Goal: Task Accomplishment & Management: Manage account settings

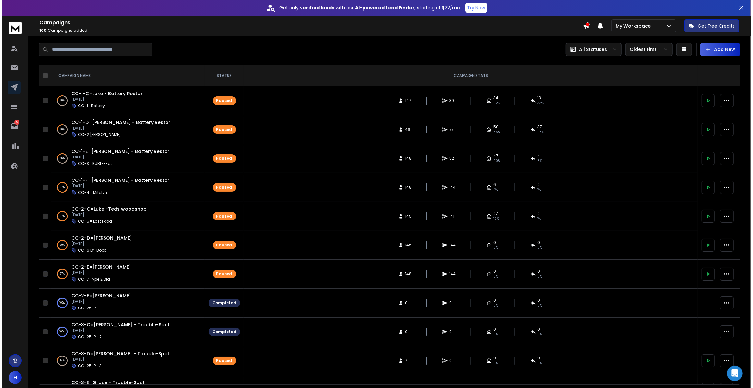
scroll to position [636, 0]
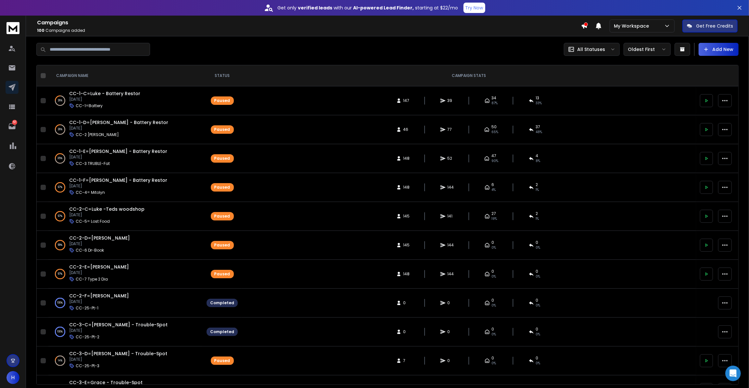
click at [725, 126] on button "button" at bounding box center [725, 129] width 14 height 13
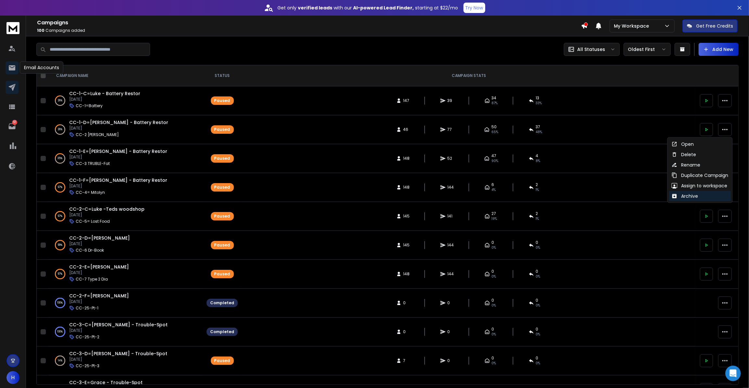
click at [10, 69] on icon at bounding box center [12, 67] width 6 height 5
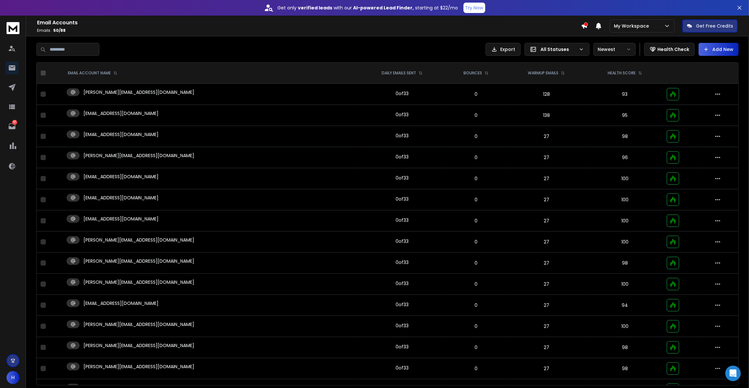
click at [712, 180] on button at bounding box center [717, 178] width 33 height 11
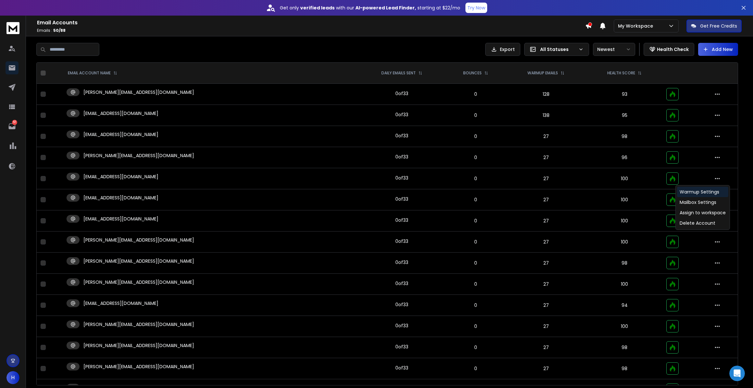
click at [703, 189] on div "Warmup Settings" at bounding box center [702, 192] width 51 height 10
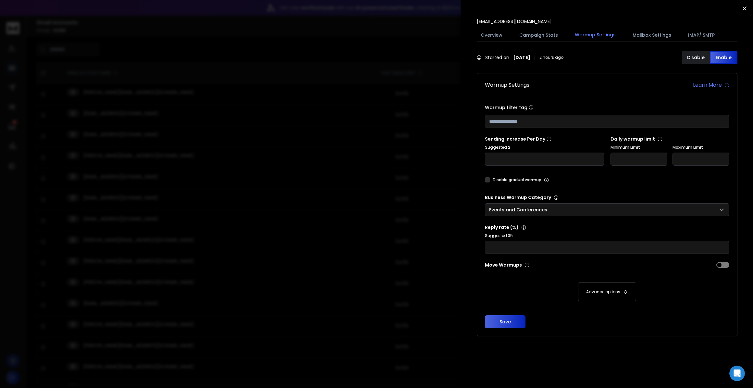
click at [743, 7] on icon "button" at bounding box center [745, 8] width 6 height 6
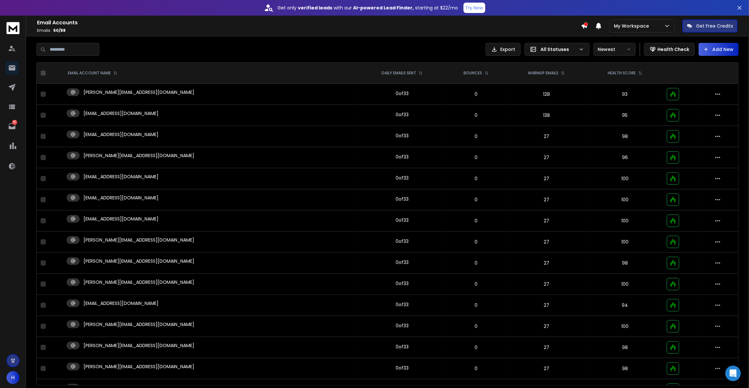
click at [109, 112] on p "[EMAIL_ADDRESS][DOMAIN_NAME]" at bounding box center [120, 113] width 75 height 6
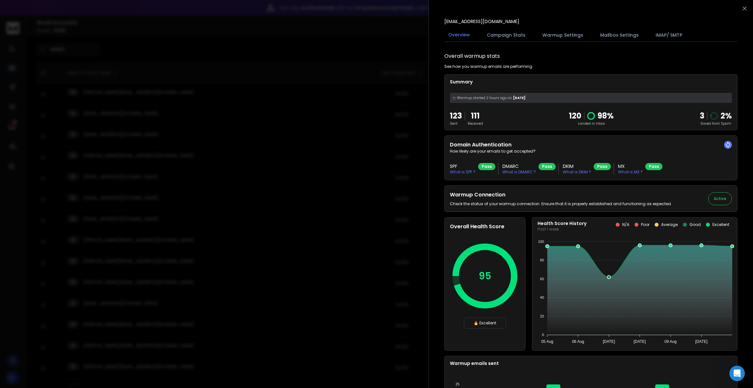
drag, startPoint x: 743, startPoint y: 6, endPoint x: 705, endPoint y: 33, distance: 46.8
click at [743, 8] on icon "button" at bounding box center [745, 8] width 6 height 6
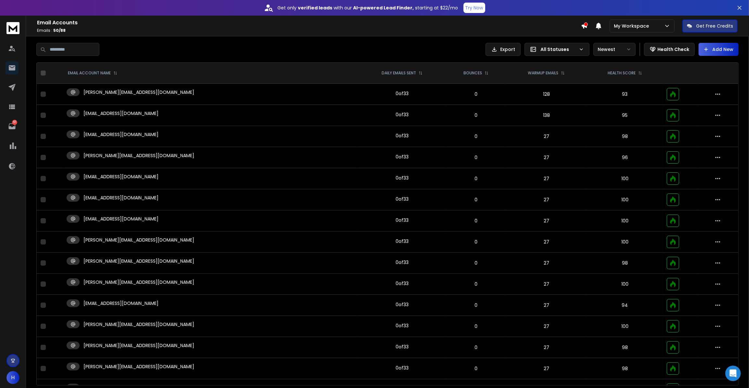
click at [111, 221] on p "[EMAIL_ADDRESS][DOMAIN_NAME]" at bounding box center [120, 219] width 75 height 6
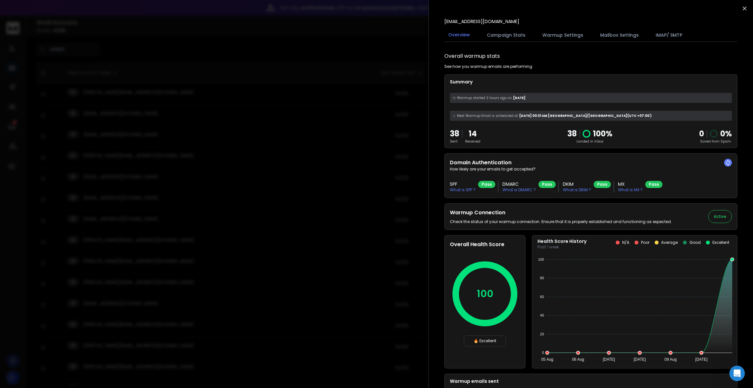
click at [744, 6] on icon "button" at bounding box center [745, 8] width 6 height 6
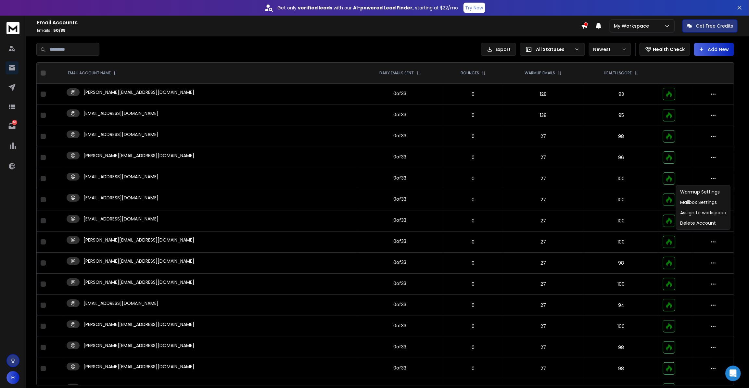
click at [712, 179] on button at bounding box center [713, 178] width 33 height 11
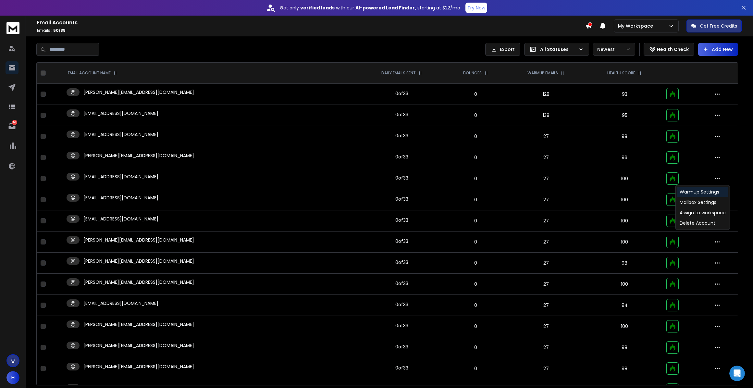
click at [707, 188] on div "Warmup Settings" at bounding box center [702, 192] width 51 height 10
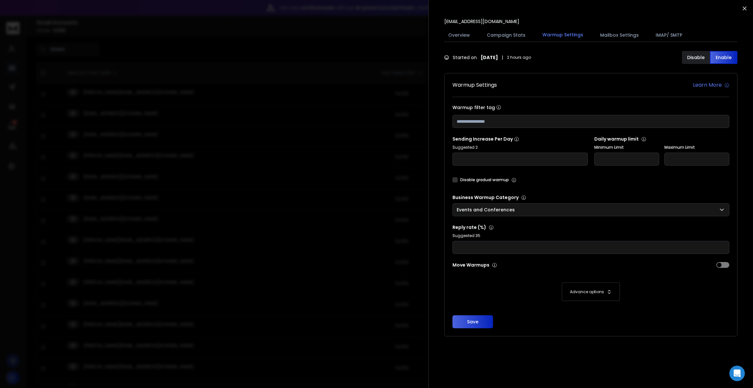
click at [743, 7] on icon "button" at bounding box center [745, 8] width 6 height 6
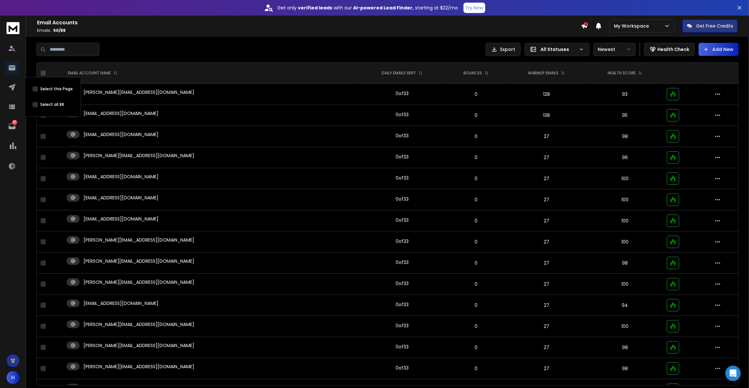
click at [44, 73] on button "Select this Page" at bounding box center [43, 72] width 5 height 5
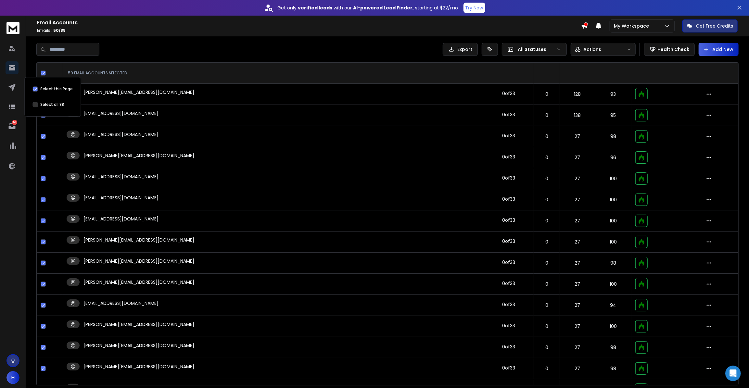
click at [43, 73] on button "Select this Page" at bounding box center [43, 72] width 5 height 5
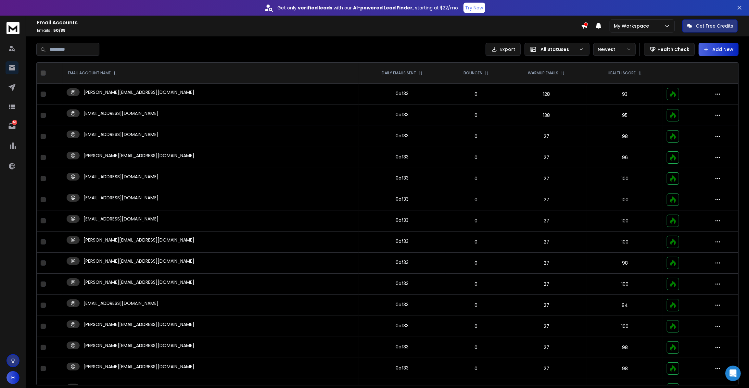
click at [142, 92] on div "[PERSON_NAME][EMAIL_ADDRESS][DOMAIN_NAME]" at bounding box center [211, 92] width 288 height 8
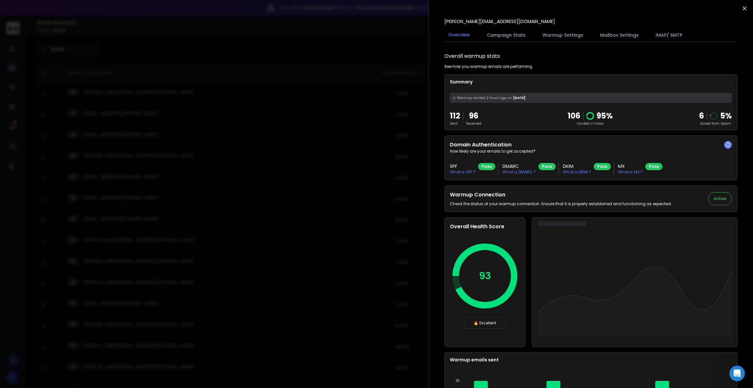
click at [744, 8] on icon "button" at bounding box center [745, 8] width 6 height 6
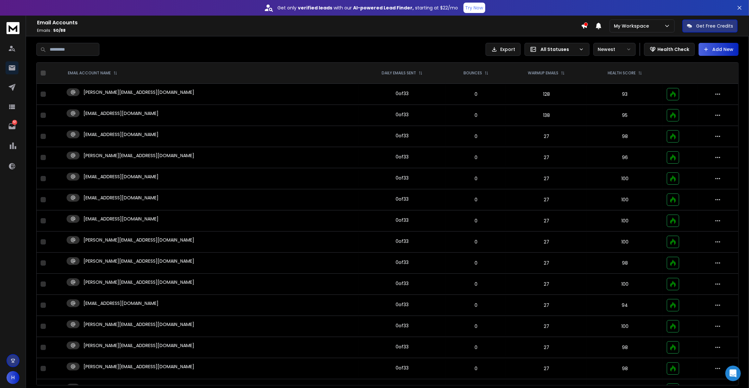
click at [128, 91] on p "[PERSON_NAME][EMAIL_ADDRESS][DOMAIN_NAME]" at bounding box center [138, 92] width 111 height 6
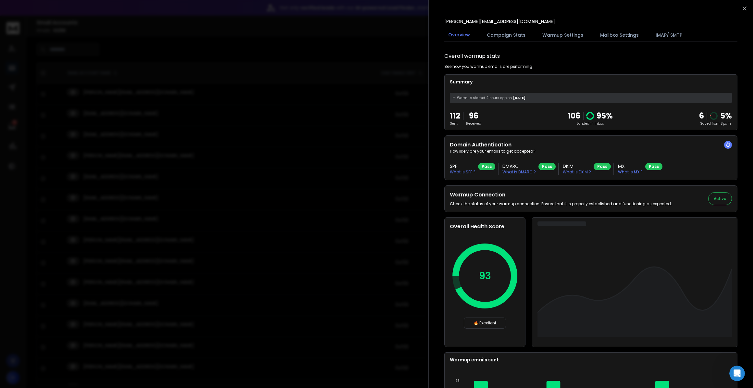
drag, startPoint x: 744, startPoint y: 9, endPoint x: 741, endPoint y: 14, distance: 5.5
click at [744, 9] on icon "button" at bounding box center [745, 8] width 6 height 6
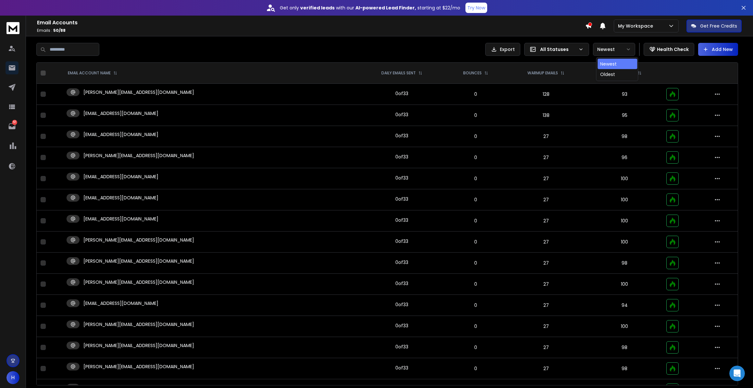
click at [622, 49] on button "Newest" at bounding box center [614, 49] width 42 height 13
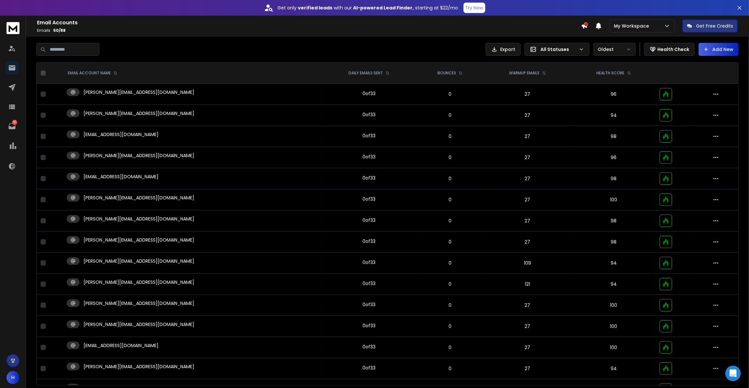
click at [122, 96] on td "[PERSON_NAME][EMAIL_ADDRESS][DOMAIN_NAME]" at bounding box center [192, 94] width 258 height 21
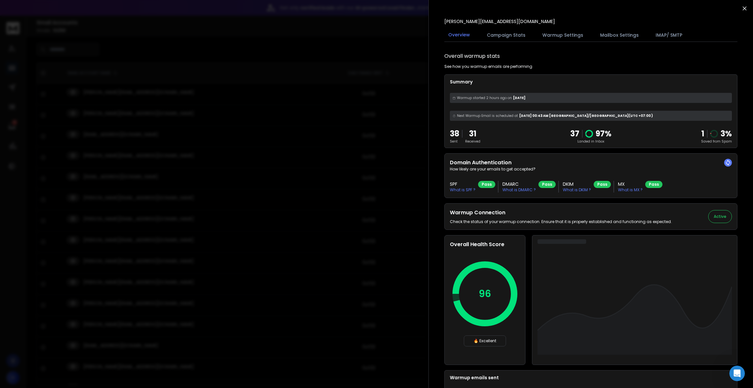
click at [744, 9] on icon "button" at bounding box center [745, 8] width 6 height 6
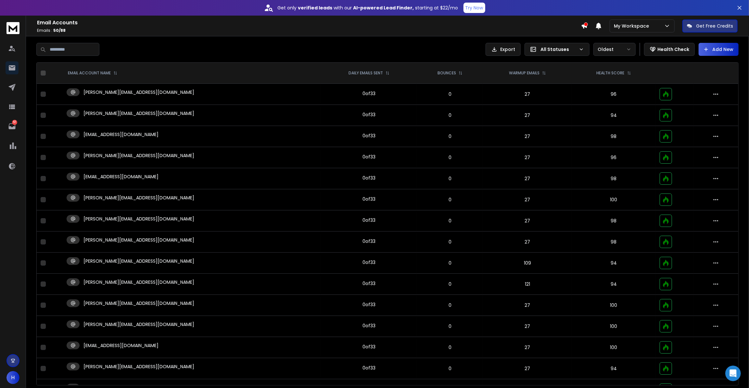
click at [168, 116] on div "[PERSON_NAME][EMAIL_ADDRESS][DOMAIN_NAME]" at bounding box center [192, 113] width 250 height 8
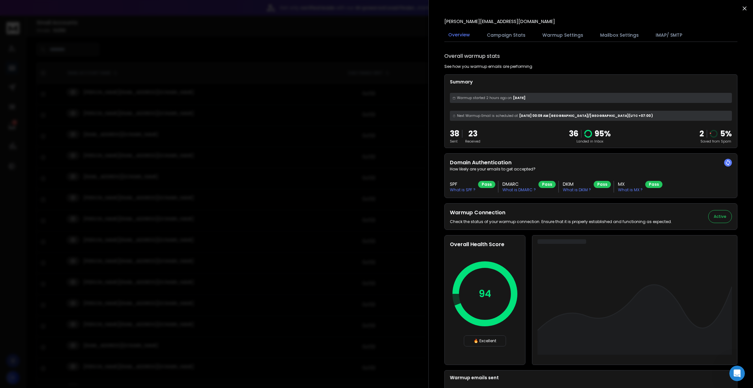
click at [745, 11] on icon "button" at bounding box center [745, 8] width 6 height 6
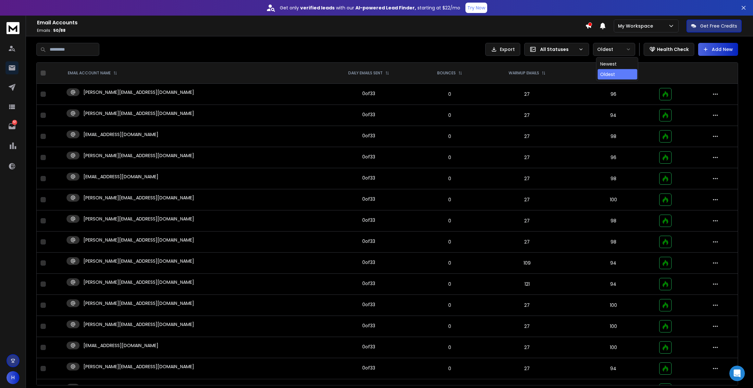
click at [625, 49] on button "Oldest" at bounding box center [614, 49] width 42 height 13
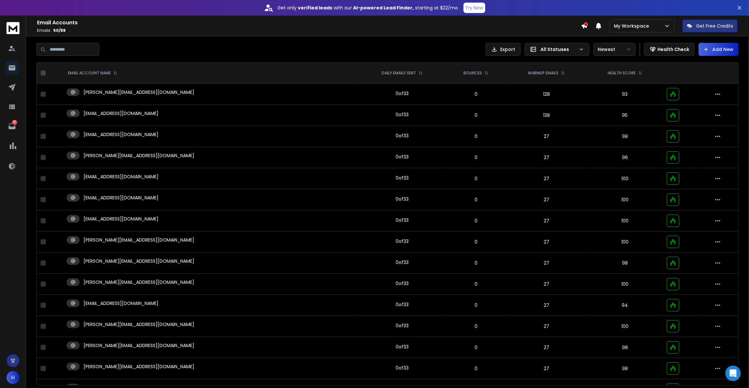
click at [195, 117] on td "[EMAIL_ADDRESS][DOMAIN_NAME]" at bounding box center [211, 115] width 296 height 21
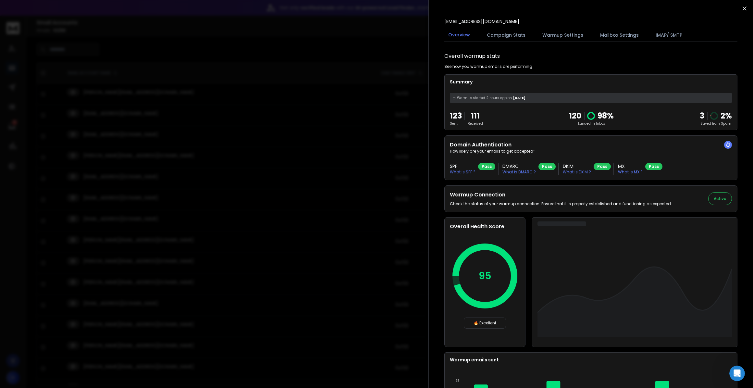
click at [745, 9] on icon "button" at bounding box center [744, 8] width 3 height 3
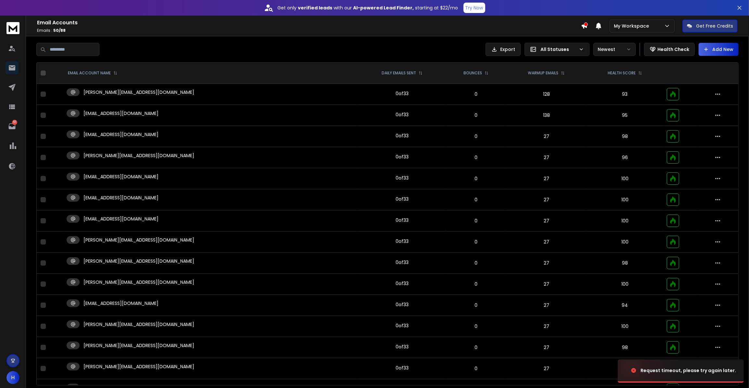
click at [715, 115] on icon at bounding box center [718, 115] width 6 height 6
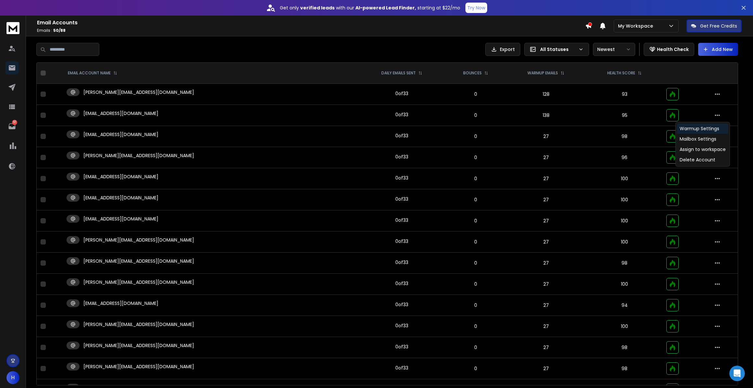
click at [708, 128] on div "Warmup Settings" at bounding box center [702, 128] width 51 height 10
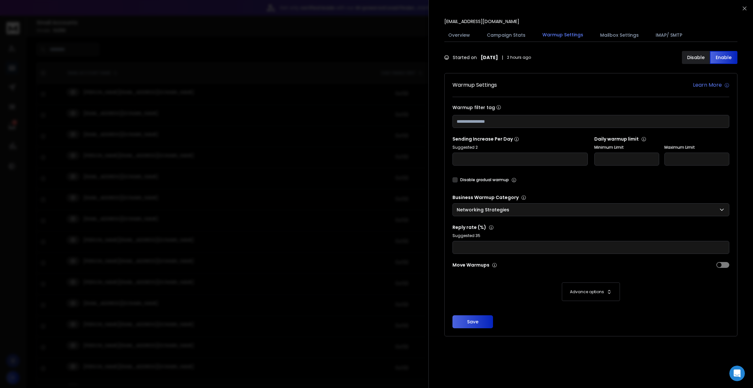
drag, startPoint x: 674, startPoint y: 157, endPoint x: 659, endPoint y: 160, distance: 15.6
click at [659, 159] on div "Minimum Limit * Maximum Limit *" at bounding box center [662, 155] width 135 height 21
type input "**"
drag, startPoint x: 459, startPoint y: 157, endPoint x: 430, endPoint y: 158, distance: 28.6
click at [430, 158] on div "Multi Select Table Sheet [EMAIL_ADDRESS][DOMAIN_NAME] Overview Campaign Stats W…" at bounding box center [591, 194] width 325 height 388
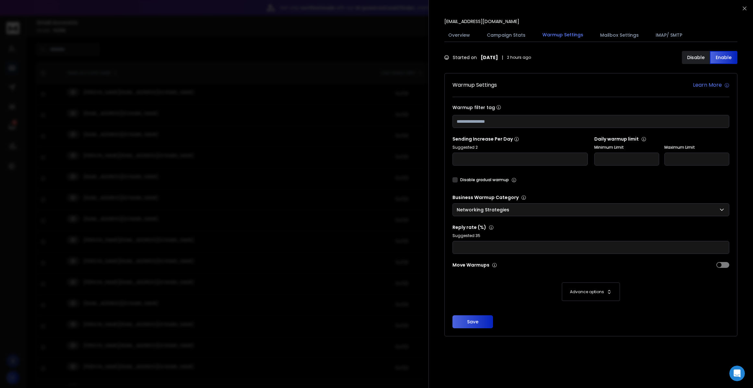
type input "*"
click at [471, 322] on button "Save" at bounding box center [473, 321] width 41 height 13
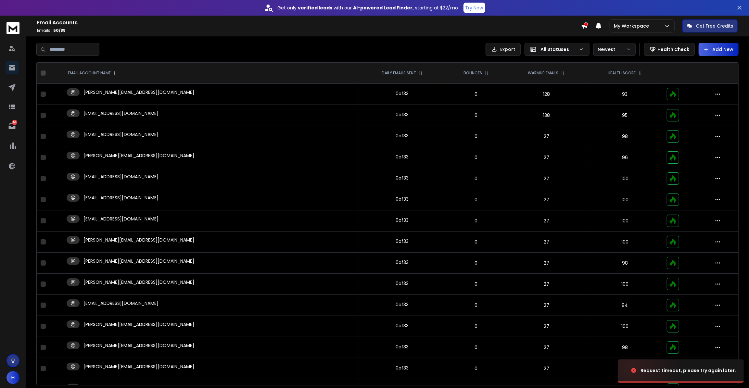
click at [197, 117] on div "[EMAIL_ADDRESS][DOMAIN_NAME]" at bounding box center [211, 113] width 288 height 8
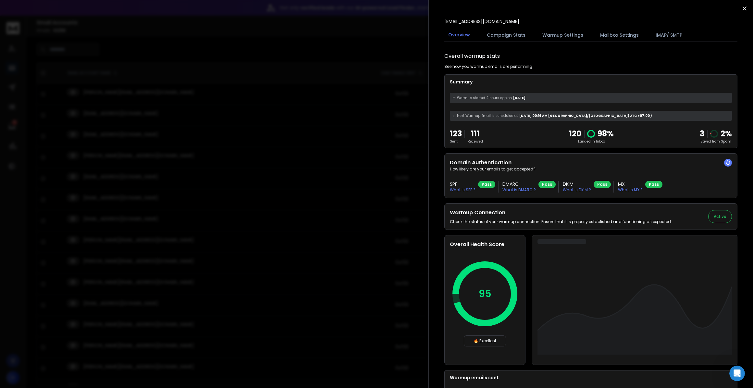
click at [742, 6] on icon "button" at bounding box center [745, 8] width 6 height 6
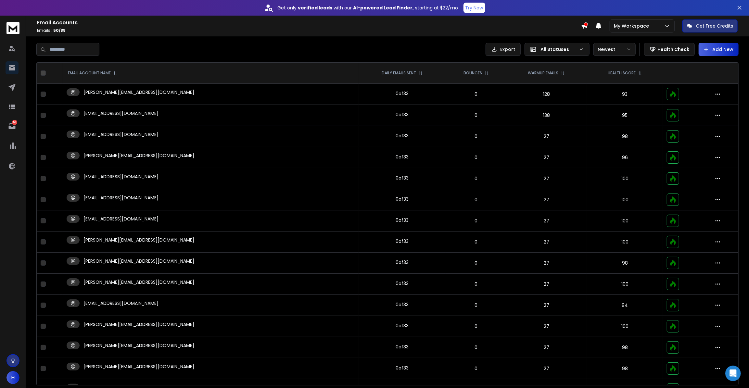
click at [158, 92] on div "[PERSON_NAME][EMAIL_ADDRESS][DOMAIN_NAME]" at bounding box center [211, 92] width 288 height 8
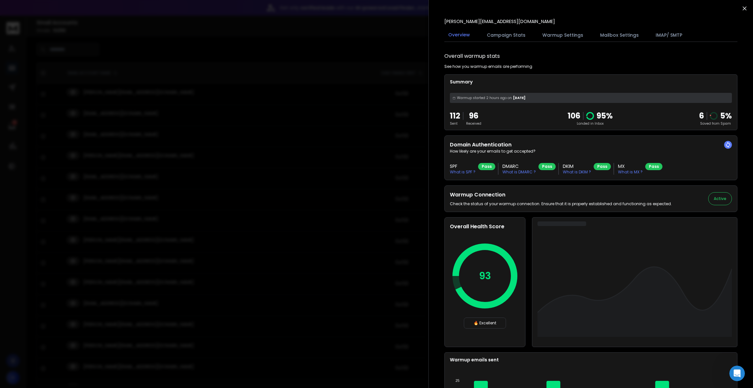
click at [745, 9] on icon "button" at bounding box center [745, 8] width 6 height 6
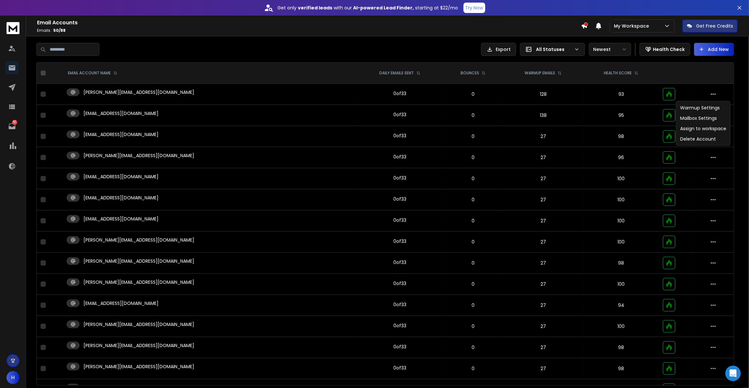
click at [710, 95] on icon at bounding box center [713, 94] width 6 height 6
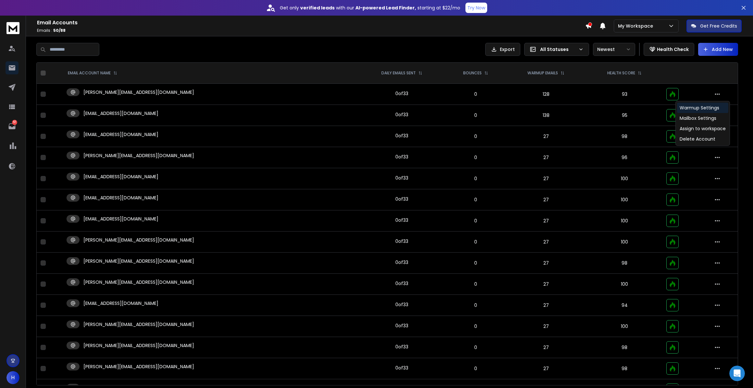
click at [696, 105] on div "Warmup Settings" at bounding box center [702, 108] width 51 height 10
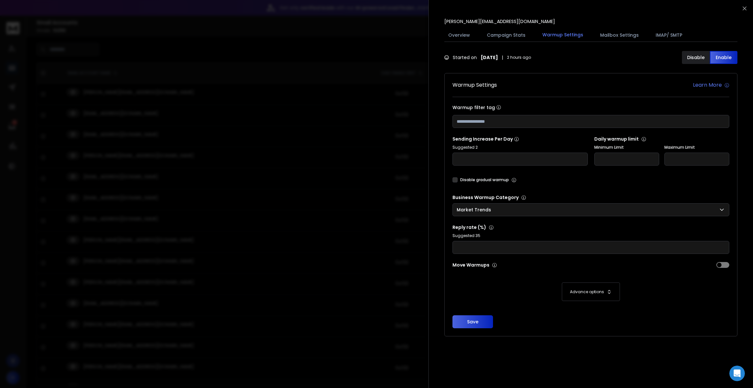
drag, startPoint x: 459, startPoint y: 159, endPoint x: 448, endPoint y: 158, distance: 10.7
click at [448, 158] on div "Warmup Settings Learn More Warmup filter tag Sending Increase Per Day Suggested…" at bounding box center [591, 204] width 293 height 263
type input "*"
drag, startPoint x: 670, startPoint y: 158, endPoint x: 665, endPoint y: 160, distance: 5.4
click at [665, 160] on input "*" at bounding box center [697, 159] width 65 height 13
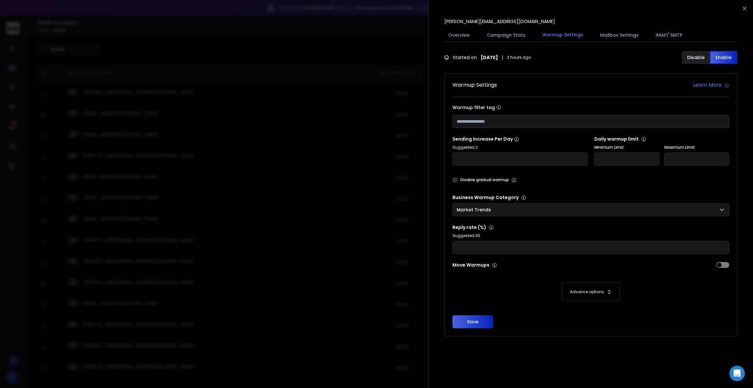
type input "**"
click at [473, 323] on button "Save" at bounding box center [473, 321] width 41 height 13
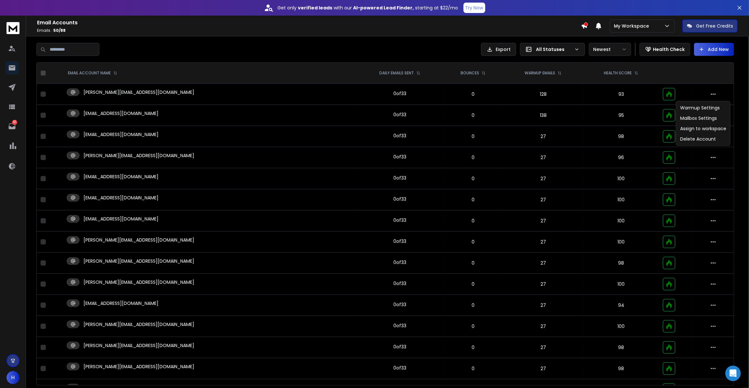
click at [713, 96] on button at bounding box center [713, 94] width 33 height 11
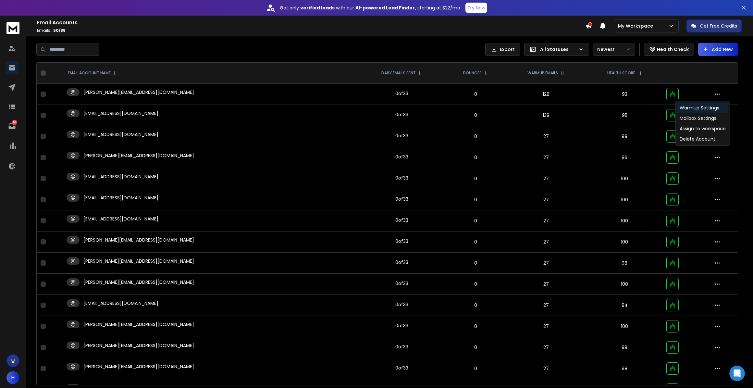
click at [705, 103] on div "Warmup Settings" at bounding box center [702, 108] width 51 height 10
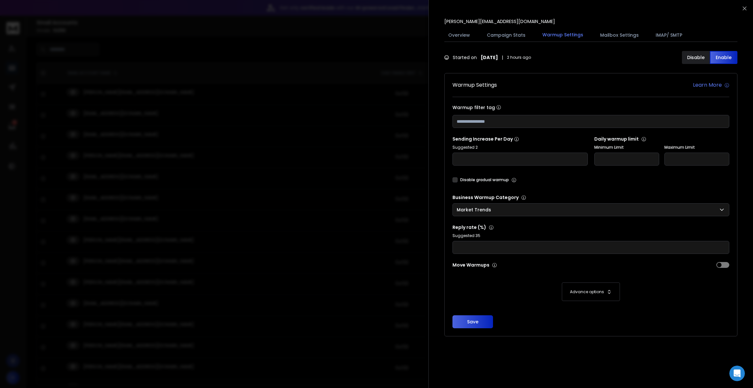
click at [472, 320] on button "Save" at bounding box center [473, 321] width 41 height 13
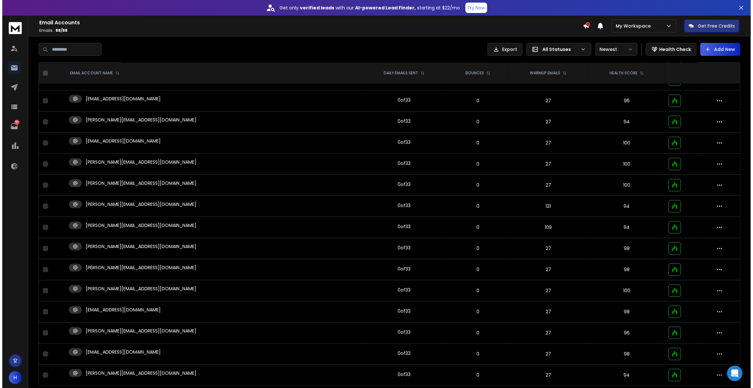
scroll to position [1557, 0]
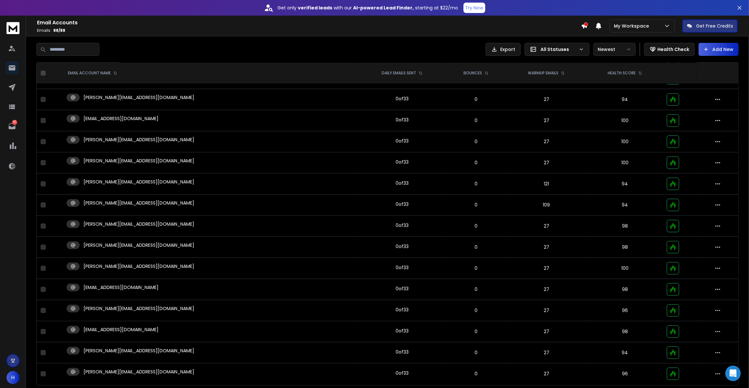
click at [172, 181] on div "[PERSON_NAME][EMAIL_ADDRESS][DOMAIN_NAME]" at bounding box center [211, 182] width 288 height 8
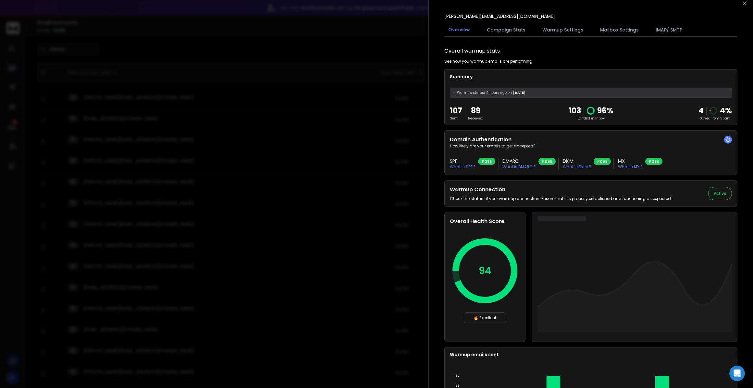
scroll to position [0, 0]
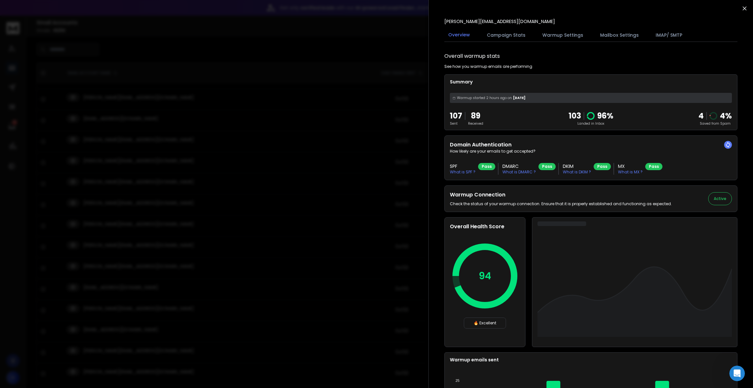
click at [745, 7] on icon "button" at bounding box center [745, 8] width 6 height 6
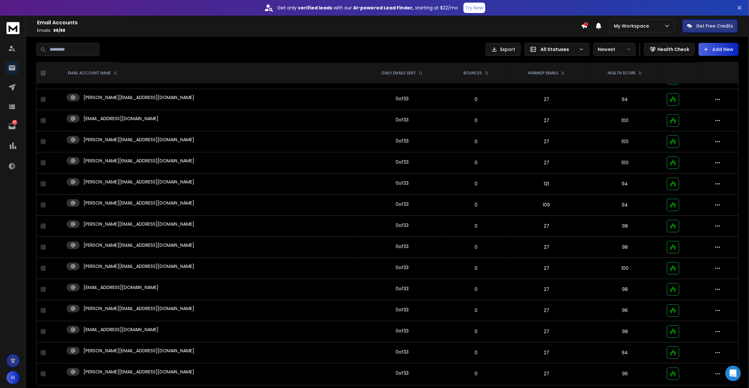
click at [179, 200] on div "[PERSON_NAME][EMAIL_ADDRESS][DOMAIN_NAME]" at bounding box center [211, 203] width 288 height 8
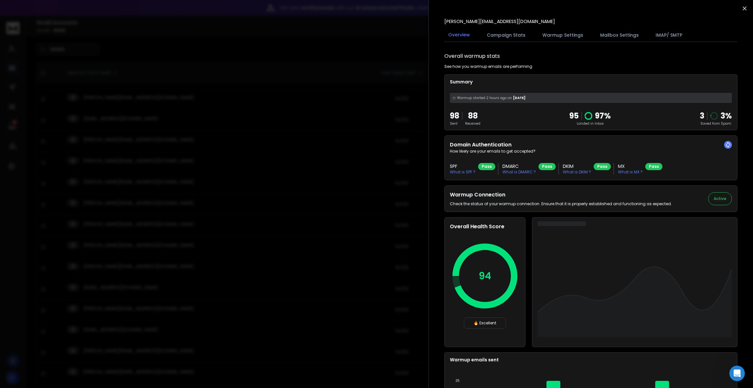
click at [744, 9] on icon "button" at bounding box center [745, 8] width 6 height 6
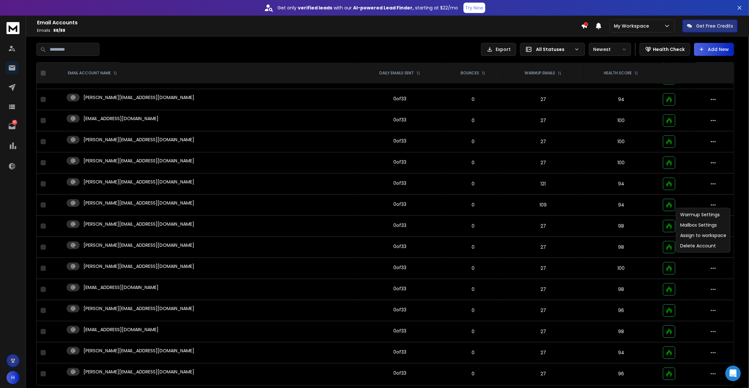
click at [710, 202] on icon at bounding box center [713, 205] width 6 height 6
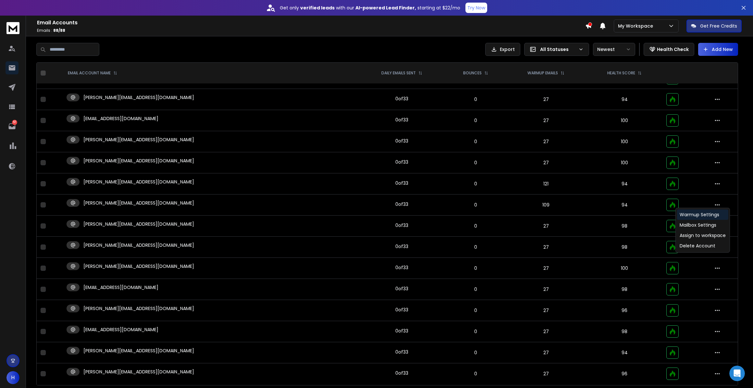
click at [703, 214] on div "Warmup Settings" at bounding box center [702, 214] width 51 height 10
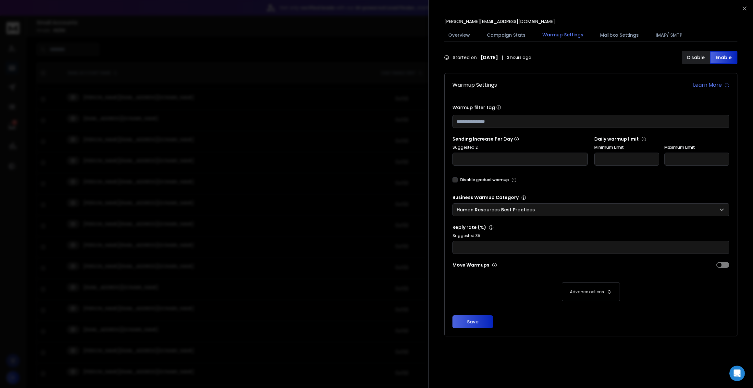
click at [463, 160] on input "*" at bounding box center [520, 159] width 135 height 13
type input "*"
drag, startPoint x: 670, startPoint y: 155, endPoint x: 661, endPoint y: 160, distance: 10.8
click at [661, 160] on div "Minimum Limit * Maximum Limit *" at bounding box center [662, 155] width 135 height 21
type input "**"
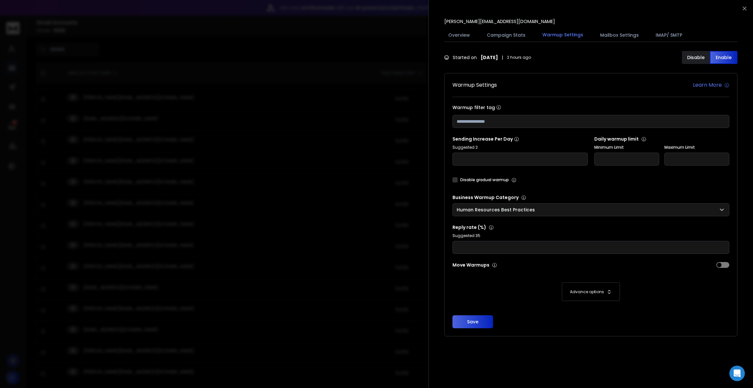
click at [473, 323] on button "Save" at bounding box center [473, 321] width 41 height 13
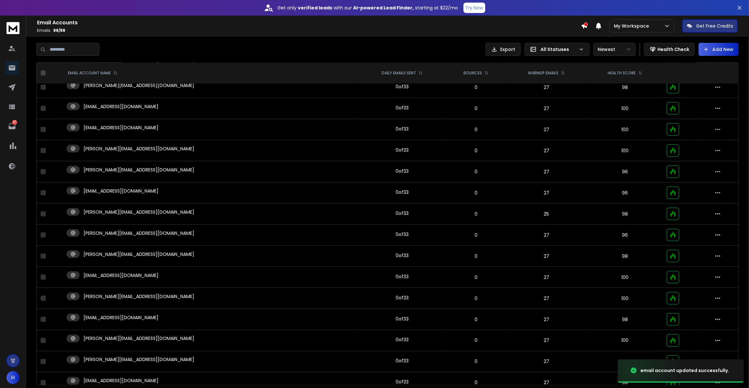
scroll to position [1557, 0]
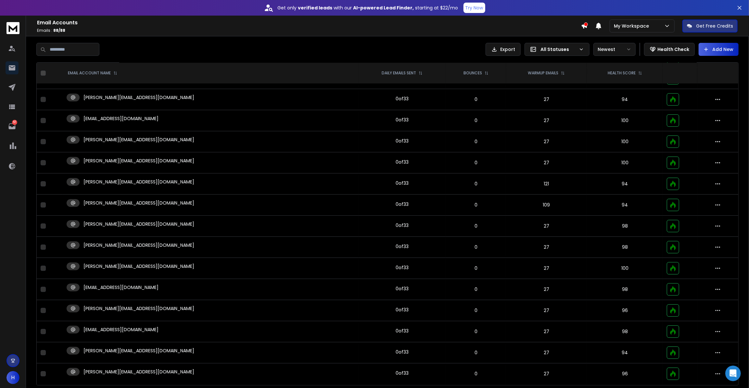
click at [715, 204] on icon at bounding box center [717, 204] width 5 height 1
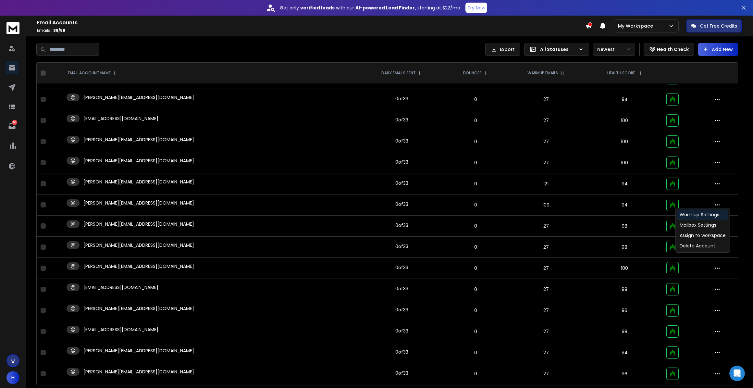
click at [707, 215] on div "Warmup Settings" at bounding box center [702, 214] width 51 height 10
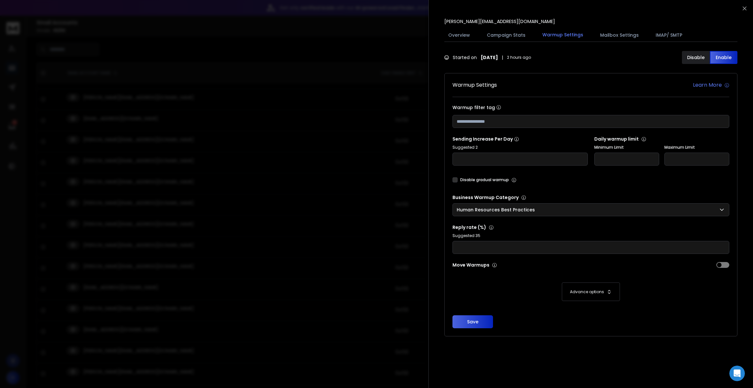
click at [469, 324] on button "Save" at bounding box center [473, 321] width 41 height 13
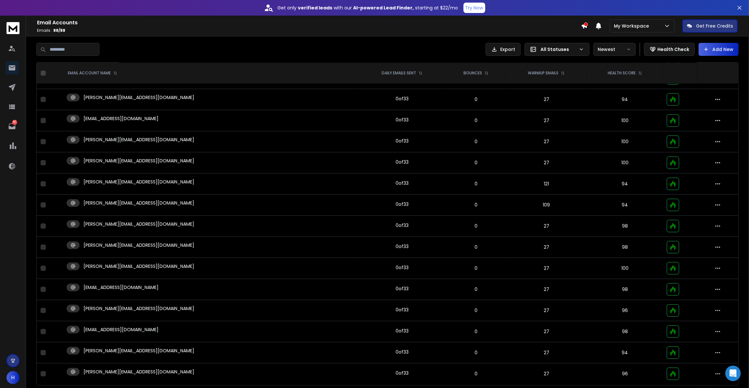
click at [175, 222] on div "[PERSON_NAME][EMAIL_ADDRESS][DOMAIN_NAME]" at bounding box center [211, 224] width 288 height 8
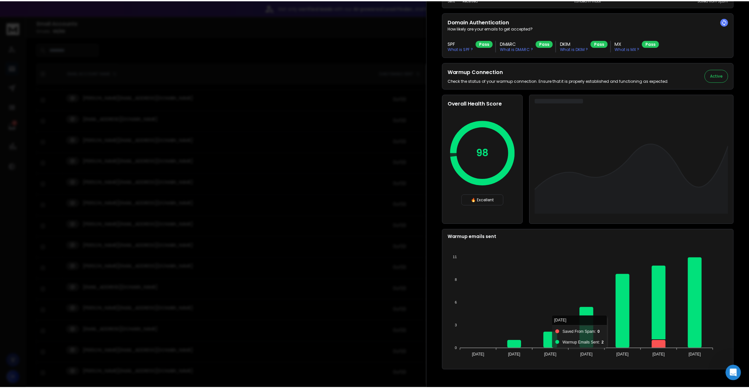
scroll to position [0, 0]
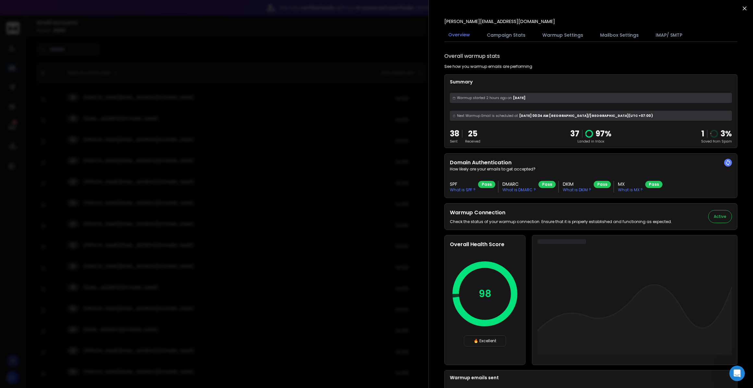
click at [744, 8] on icon "button" at bounding box center [745, 8] width 6 height 6
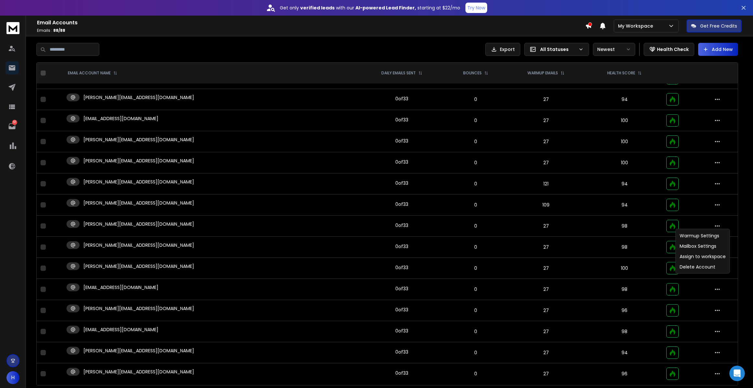
click at [715, 225] on icon at bounding box center [717, 225] width 5 height 1
click at [700, 234] on div "Warmup Settings" at bounding box center [702, 236] width 51 height 10
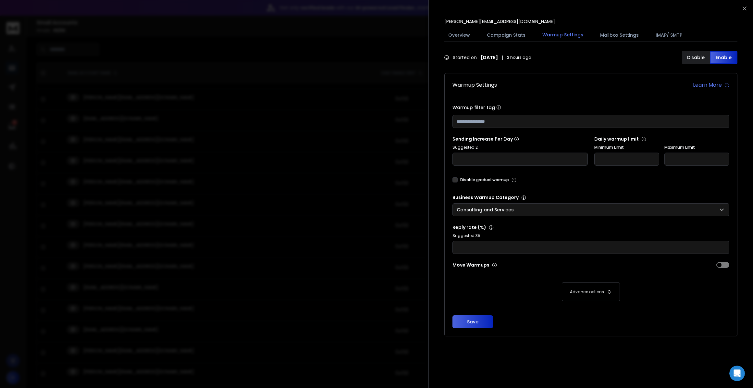
drag, startPoint x: 464, startPoint y: 159, endPoint x: 442, endPoint y: 161, distance: 22.8
click at [442, 160] on div "[PERSON_NAME][EMAIL_ADDRESS][DOMAIN_NAME] Overview Campaign Stats Warmup Settin…" at bounding box center [591, 177] width 309 height 339
type input "*"
drag, startPoint x: 673, startPoint y: 157, endPoint x: 659, endPoint y: 163, distance: 15.5
click at [657, 158] on div "Minimum Limit * Maximum Limit *" at bounding box center [662, 155] width 135 height 21
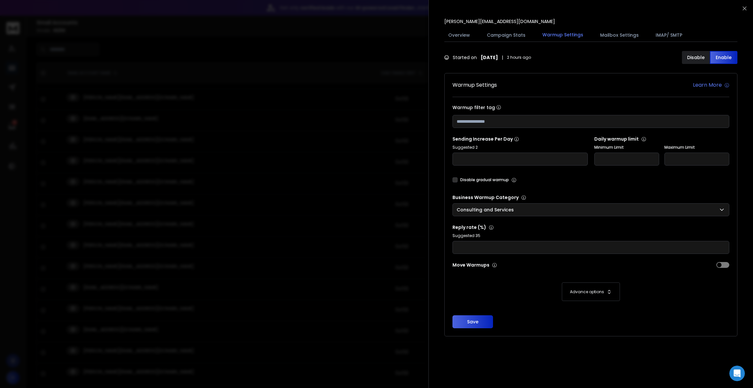
type input "**"
click at [470, 323] on button "Save" at bounding box center [473, 321] width 41 height 13
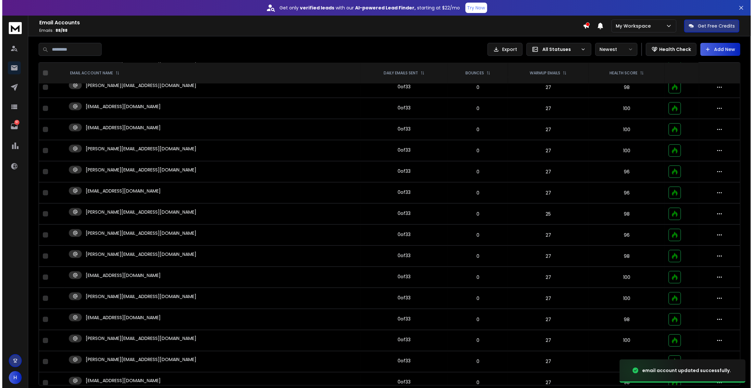
scroll to position [1557, 0]
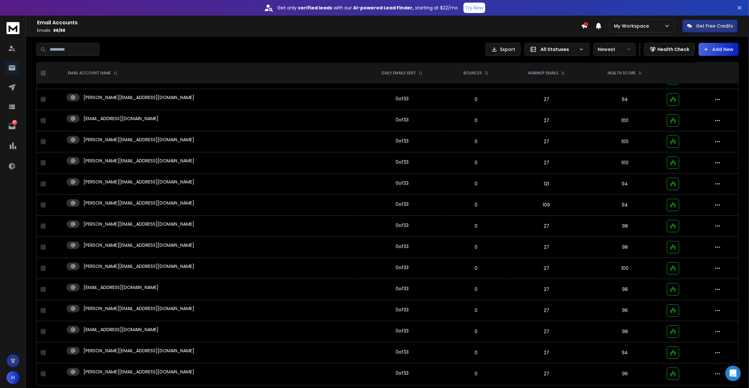
click at [127, 221] on p "[PERSON_NAME][EMAIL_ADDRESS][DOMAIN_NAME]" at bounding box center [138, 224] width 111 height 6
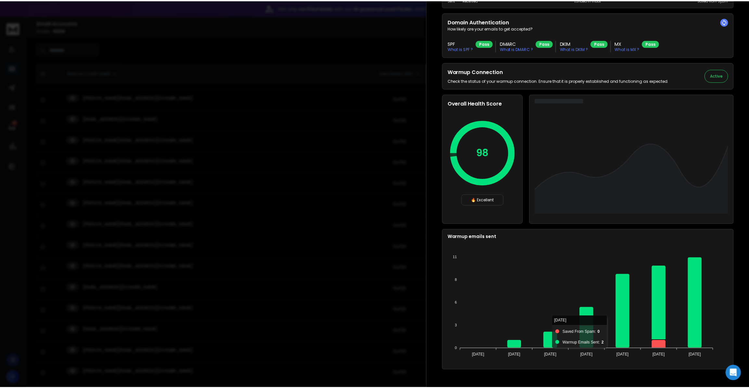
scroll to position [0, 0]
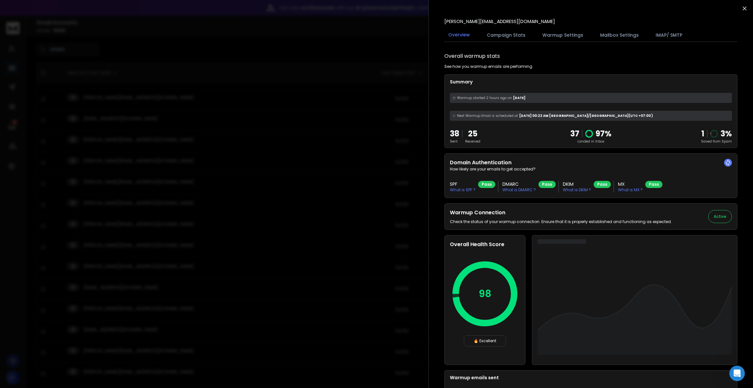
click at [742, 8] on icon "button" at bounding box center [745, 8] width 6 height 6
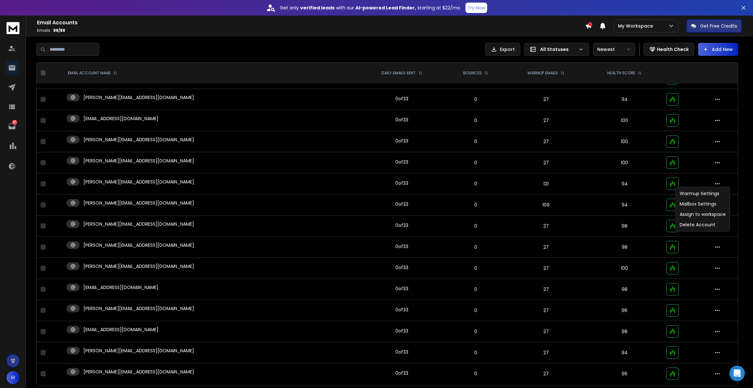
click at [712, 180] on button at bounding box center [717, 183] width 33 height 11
click at [705, 191] on div "Warmup Settings" at bounding box center [702, 193] width 51 height 10
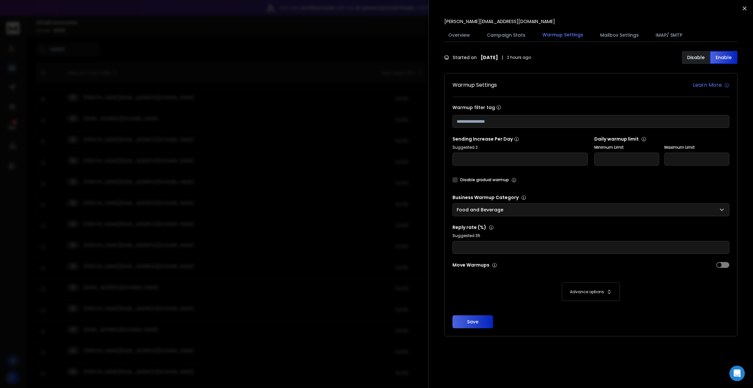
click at [743, 8] on icon "button" at bounding box center [744, 8] width 3 height 3
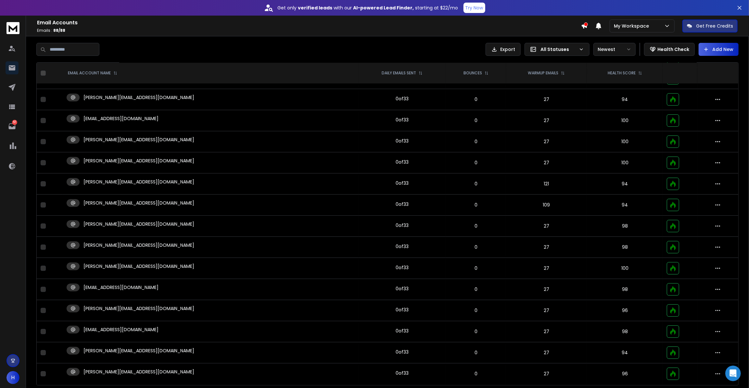
click at [715, 181] on icon at bounding box center [718, 184] width 6 height 6
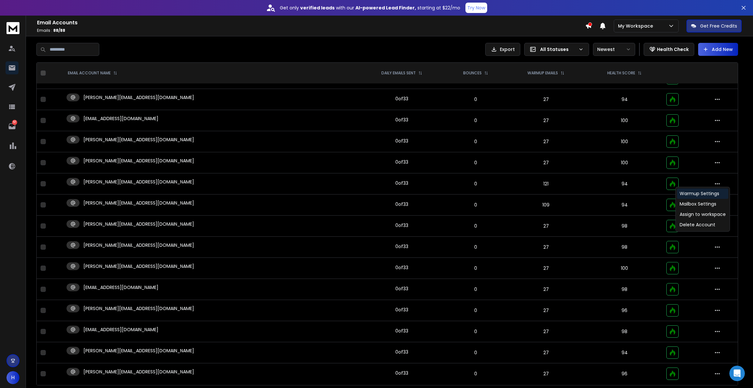
click at [704, 191] on div "Warmup Settings" at bounding box center [702, 193] width 51 height 10
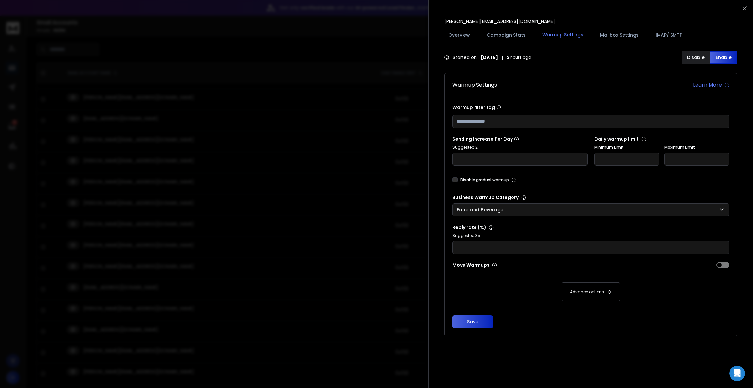
drag, startPoint x: 674, startPoint y: 158, endPoint x: 650, endPoint y: 170, distance: 26.4
click at [652, 160] on div "Minimum Limit * Maximum Limit *" at bounding box center [662, 155] width 135 height 21
type input "**"
drag, startPoint x: 459, startPoint y: 157, endPoint x: 436, endPoint y: 163, distance: 23.7
click at [436, 163] on div "Multi Select Table Sheet [PERSON_NAME][EMAIL_ADDRESS][DOMAIN_NAME] Overview Cam…" at bounding box center [591, 194] width 325 height 388
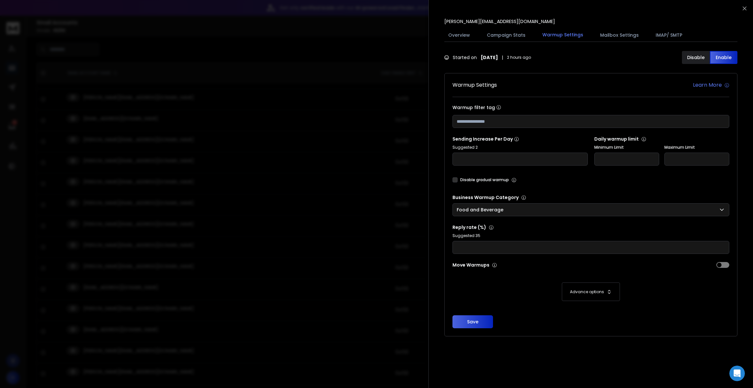
type input "*"
click at [473, 322] on button "Save" at bounding box center [473, 321] width 41 height 13
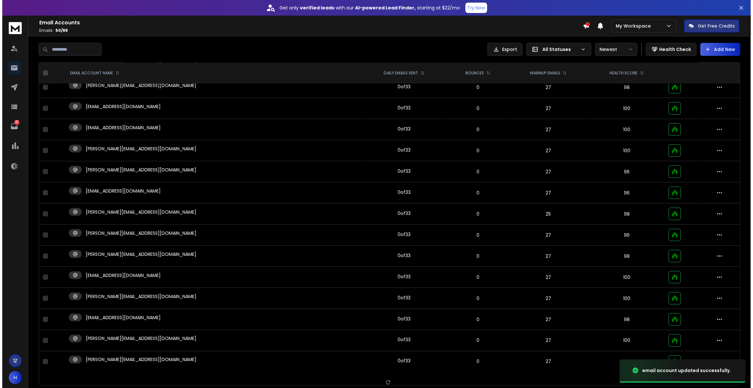
scroll to position [1557, 0]
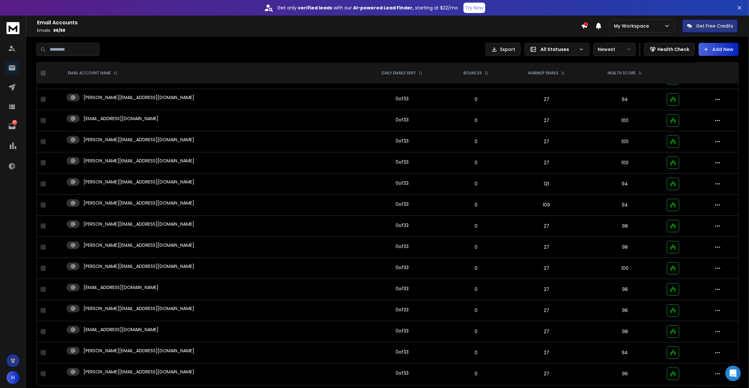
click at [149, 180] on div "[PERSON_NAME][EMAIL_ADDRESS][DOMAIN_NAME]" at bounding box center [211, 182] width 288 height 8
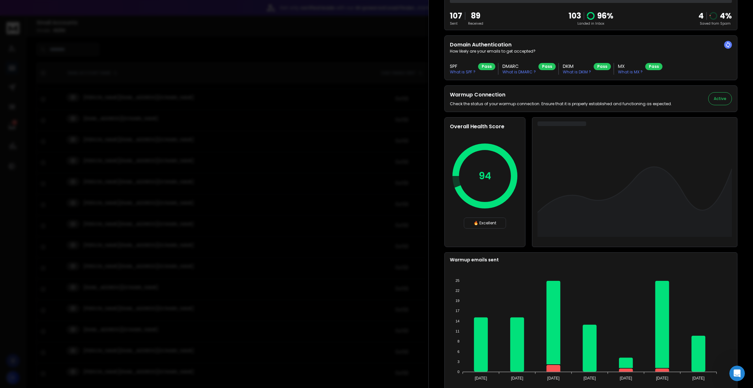
scroll to position [0, 0]
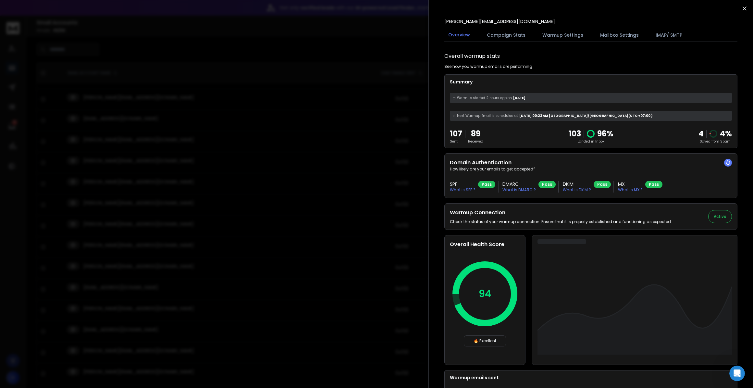
click at [742, 8] on icon "button" at bounding box center [745, 8] width 6 height 6
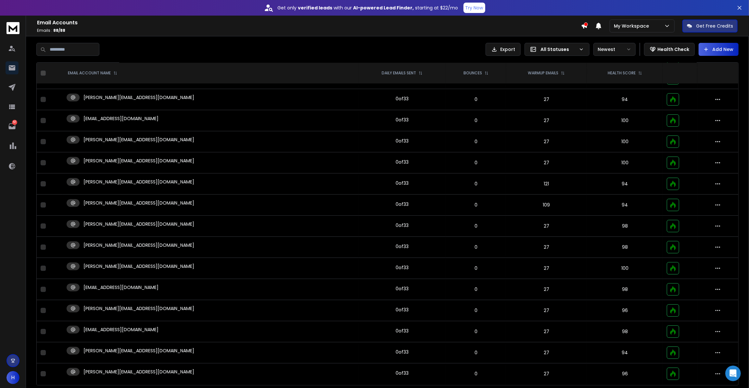
click at [139, 201] on div "[PERSON_NAME][EMAIL_ADDRESS][DOMAIN_NAME]" at bounding box center [211, 203] width 288 height 8
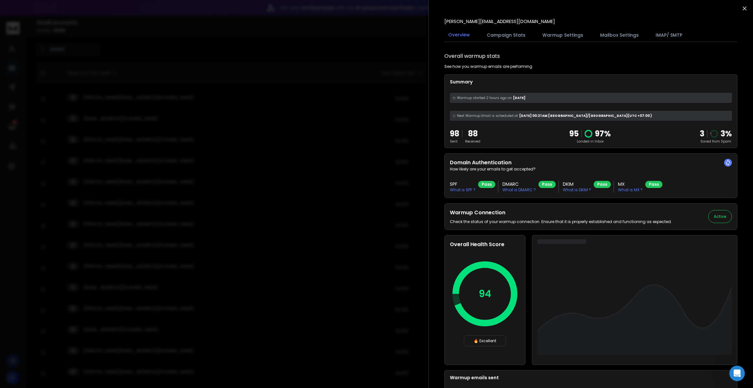
click at [742, 11] on icon "button" at bounding box center [745, 8] width 6 height 6
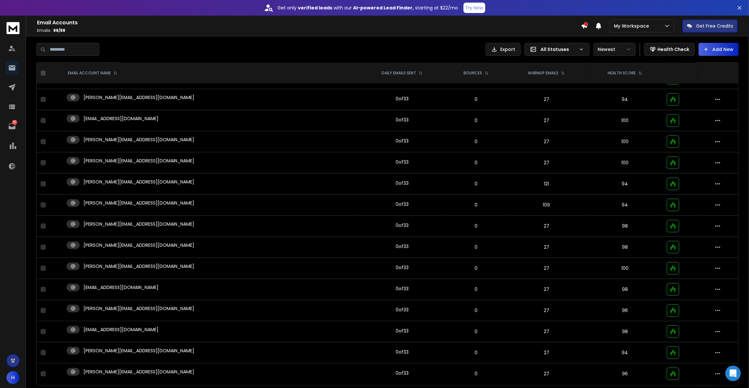
click at [220, 243] on div "[PERSON_NAME][EMAIL_ADDRESS][DOMAIN_NAME]" at bounding box center [211, 245] width 288 height 8
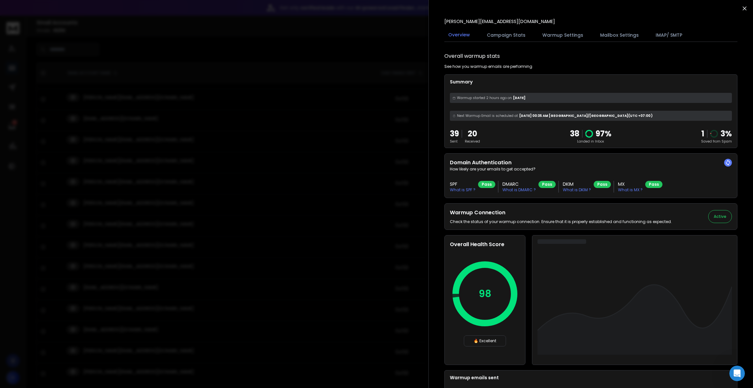
click at [743, 5] on icon "button" at bounding box center [745, 8] width 6 height 6
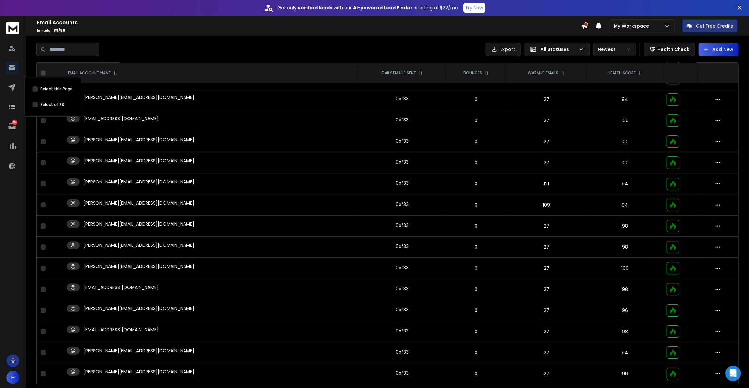
click at [44, 75] on button "Select this Page" at bounding box center [43, 72] width 5 height 5
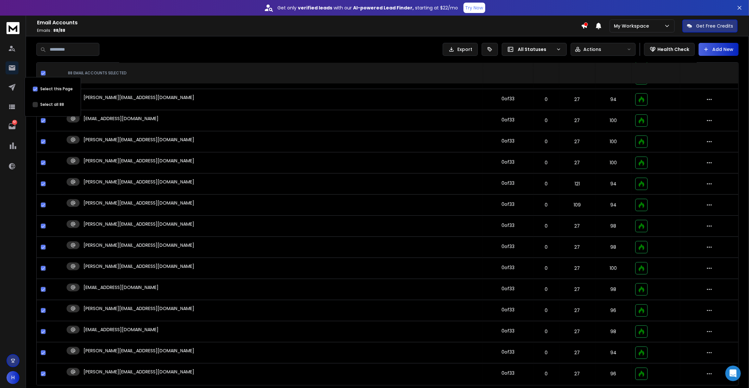
click at [50, 104] on label "Select all 88" at bounding box center [52, 104] width 24 height 5
click at [35, 104] on button "Select this Page" at bounding box center [34, 104] width 5 height 5
click at [42, 202] on button "button" at bounding box center [43, 204] width 5 height 5
click at [42, 181] on button "button" at bounding box center [43, 183] width 5 height 5
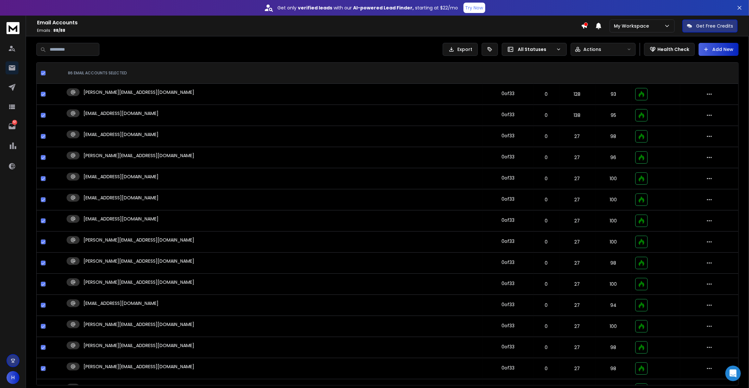
click at [43, 94] on button "button" at bounding box center [43, 94] width 5 height 5
click at [44, 115] on button "button" at bounding box center [43, 115] width 5 height 5
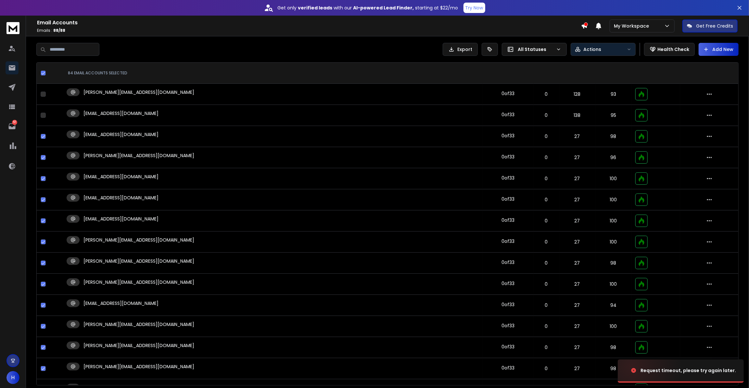
click at [601, 49] on p "Actions" at bounding box center [592, 49] width 18 height 6
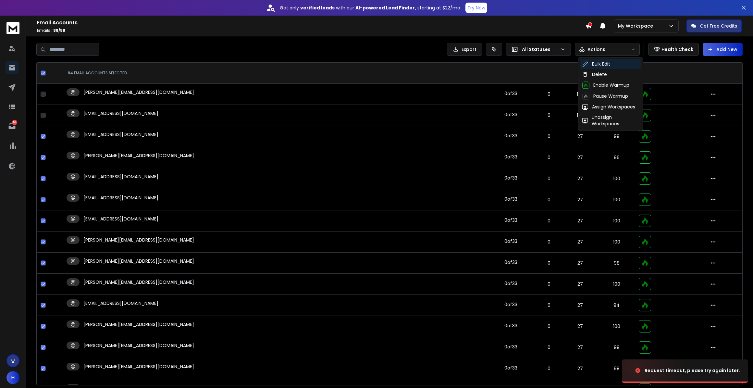
click at [603, 63] on div "Bulk Edit" at bounding box center [597, 64] width 28 height 6
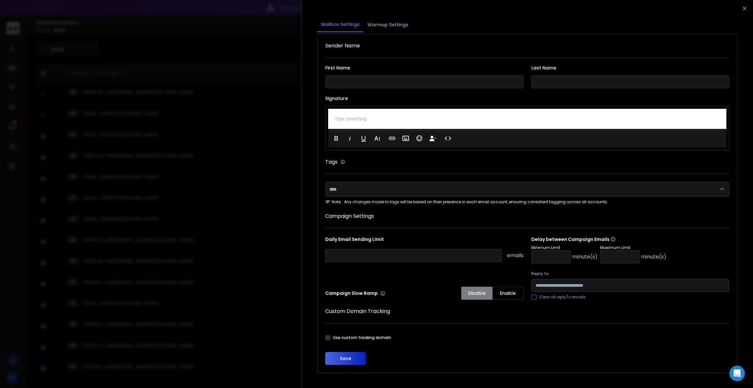
click at [385, 25] on button "Warmup Settings" at bounding box center [388, 25] width 49 height 14
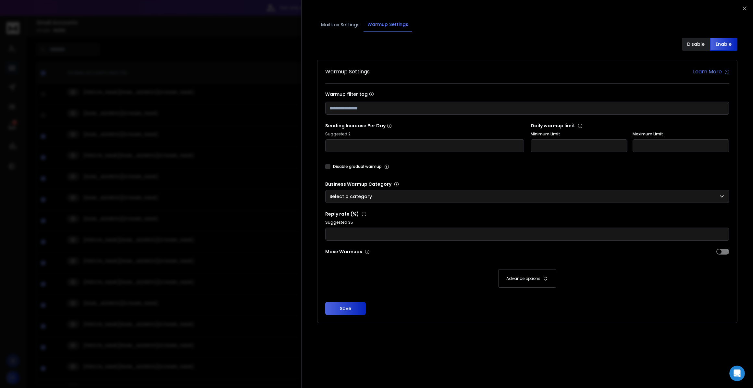
click at [334, 142] on input "number" at bounding box center [424, 145] width 199 height 13
type input "*"
click at [537, 143] on input "number" at bounding box center [579, 145] width 97 height 13
type input "*"
click at [642, 146] on input "number" at bounding box center [681, 145] width 97 height 13
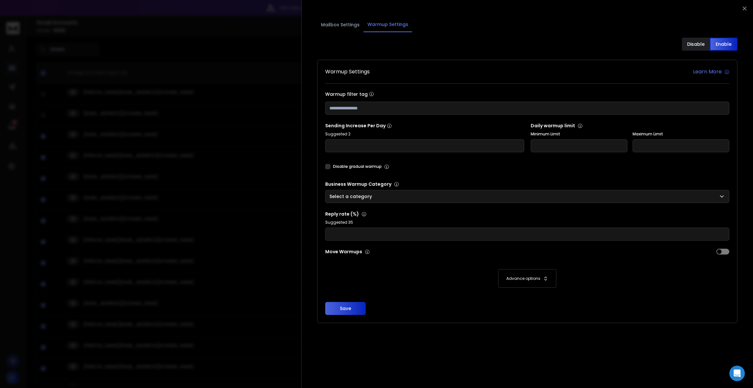
type input "*"
click at [344, 308] on button "Save" at bounding box center [345, 308] width 41 height 13
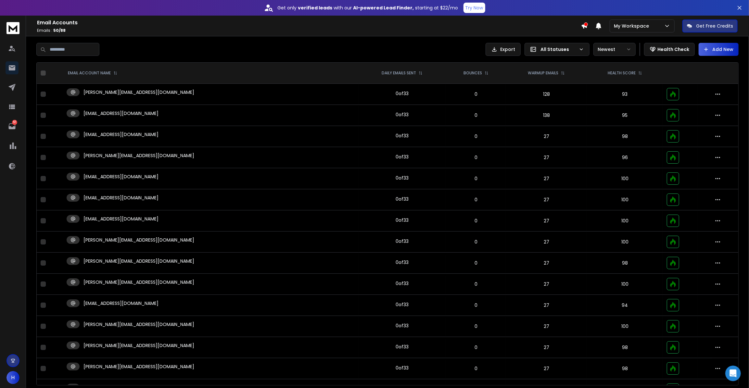
click at [715, 156] on icon at bounding box center [718, 158] width 6 height 6
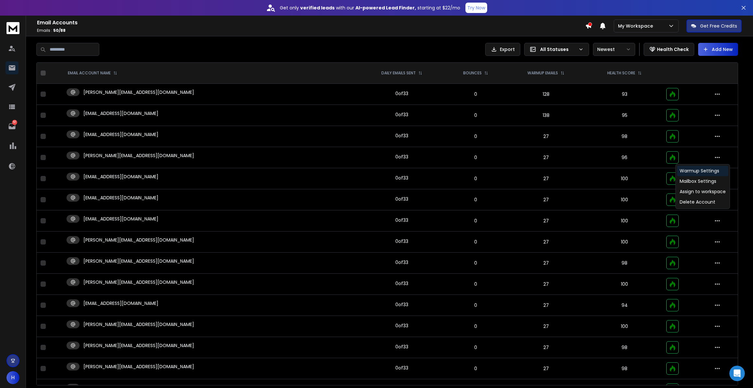
click at [700, 171] on div "Warmup Settings" at bounding box center [702, 171] width 51 height 10
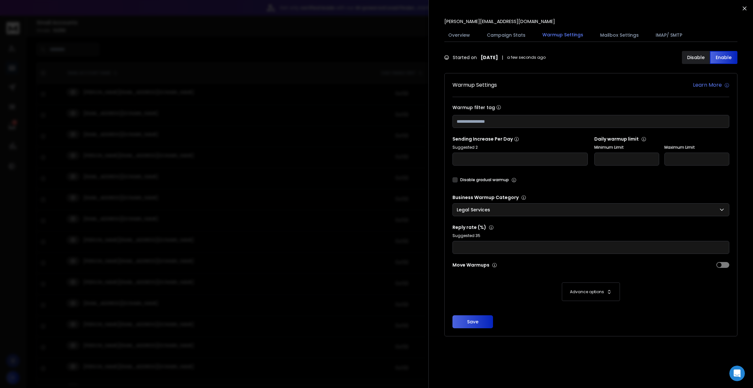
click at [744, 7] on icon "button" at bounding box center [744, 8] width 3 height 3
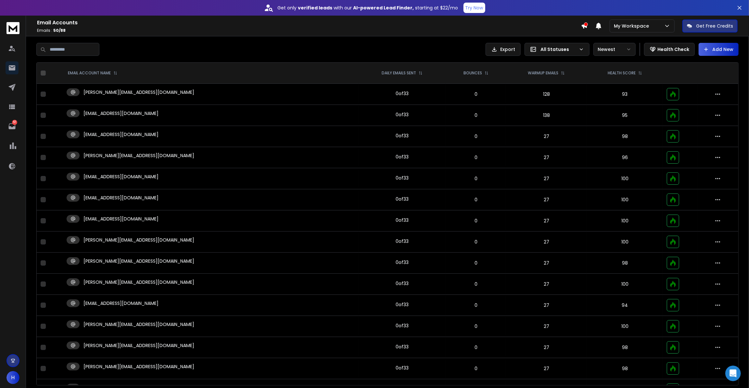
click at [715, 115] on icon at bounding box center [718, 115] width 6 height 6
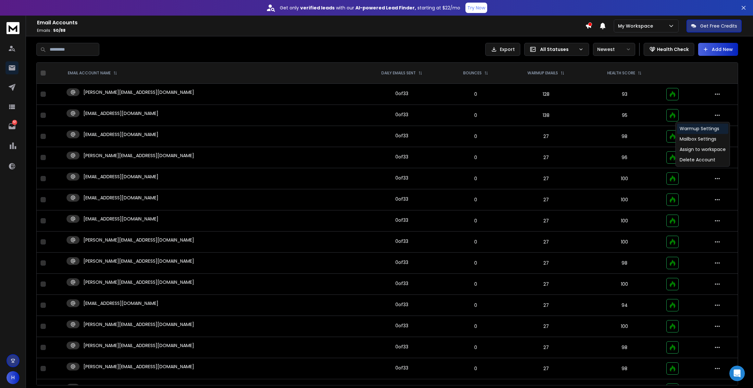
click at [707, 127] on div "Warmup Settings" at bounding box center [702, 128] width 51 height 10
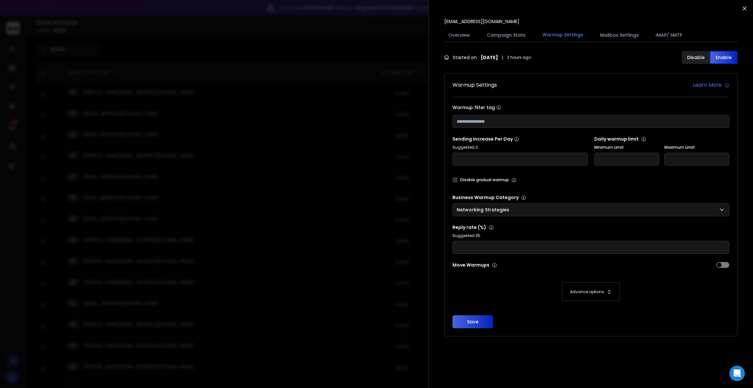
click at [742, 8] on icon "button" at bounding box center [745, 8] width 6 height 6
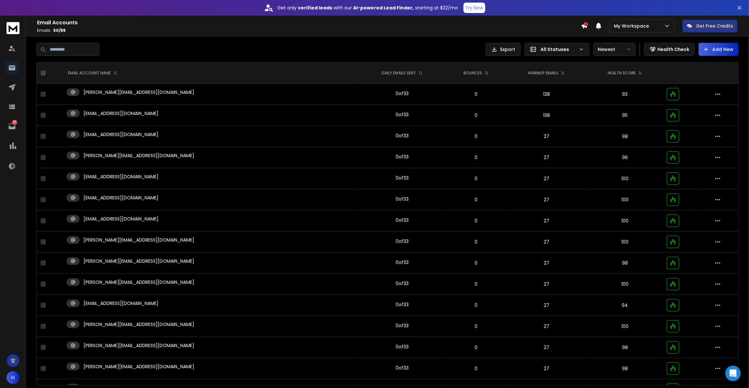
click at [715, 94] on icon at bounding box center [718, 94] width 6 height 6
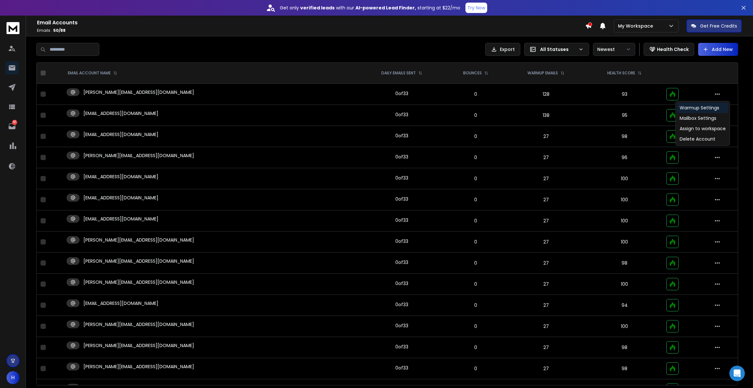
click at [700, 108] on div "Warmup Settings" at bounding box center [702, 108] width 51 height 10
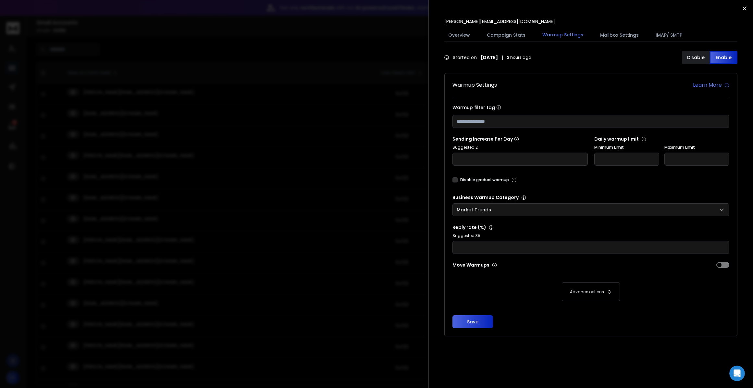
click at [743, 9] on icon "button" at bounding box center [745, 8] width 6 height 6
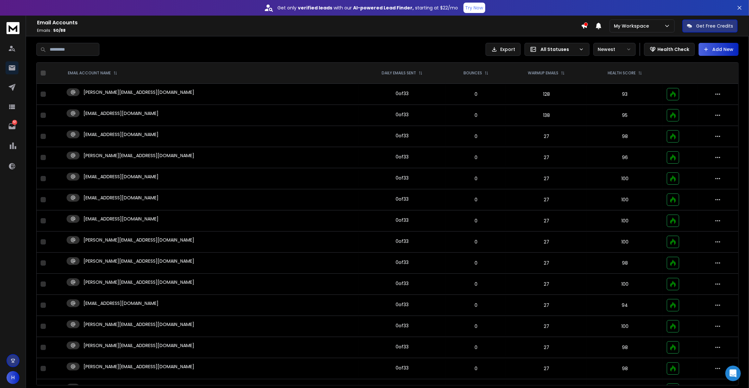
click at [715, 115] on icon at bounding box center [717, 115] width 5 height 1
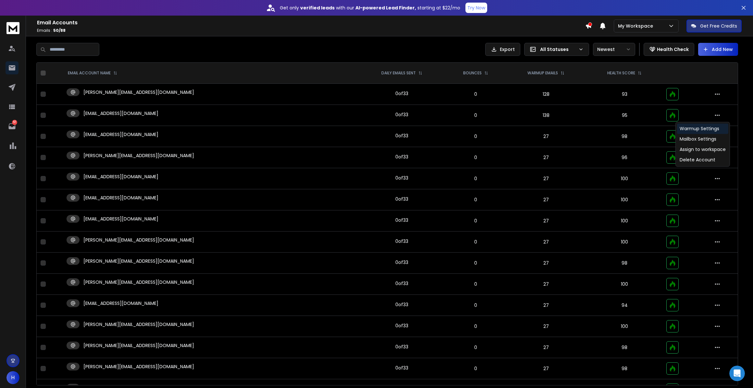
click at [700, 129] on div "Warmup Settings" at bounding box center [702, 128] width 51 height 10
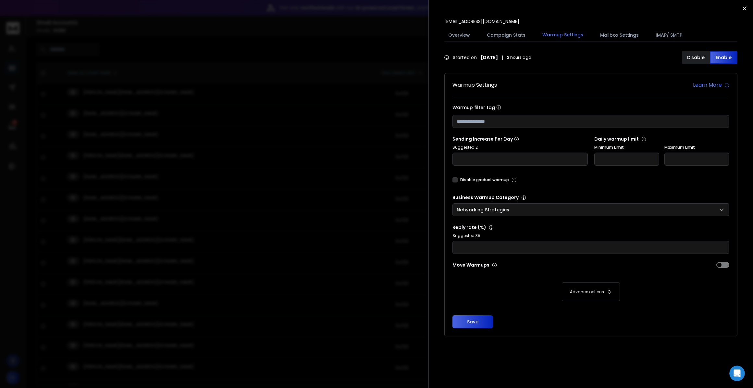
click at [744, 8] on icon "button" at bounding box center [745, 8] width 6 height 6
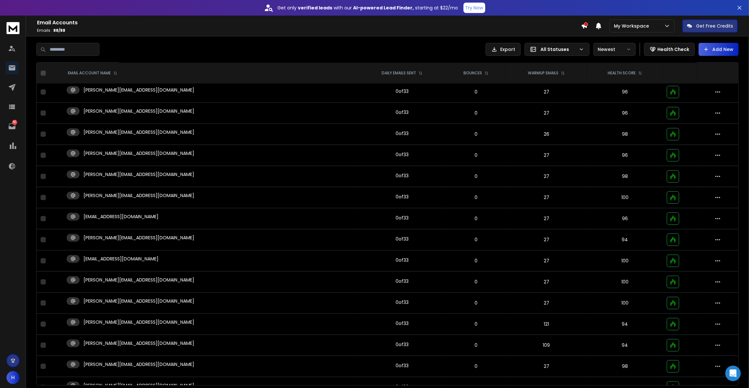
scroll to position [1557, 0]
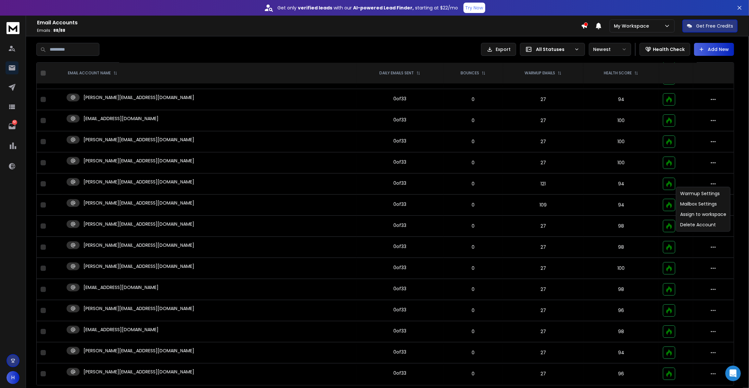
click at [711, 181] on icon at bounding box center [713, 184] width 6 height 6
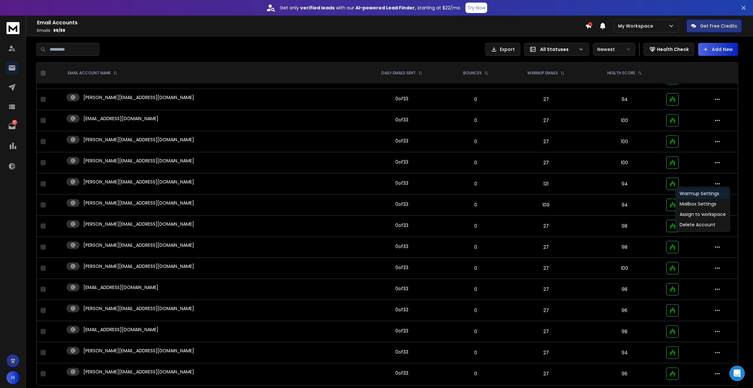
click at [701, 192] on div "Warmup Settings" at bounding box center [702, 193] width 51 height 10
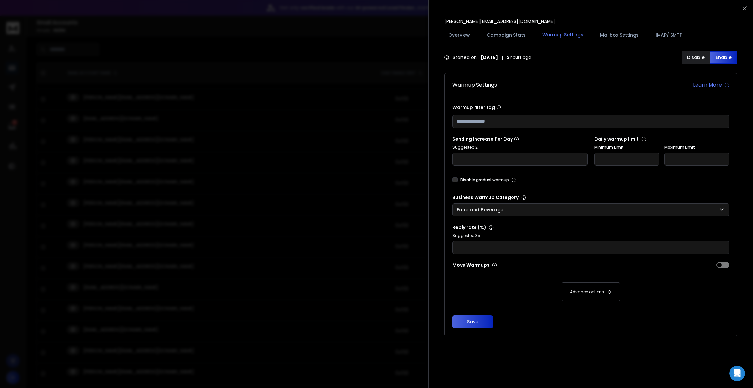
drag, startPoint x: 677, startPoint y: 157, endPoint x: 659, endPoint y: 159, distance: 18.6
click at [660, 159] on div "Minimum Limit * Maximum Limit **" at bounding box center [662, 155] width 135 height 21
type input "**"
click at [474, 320] on button "Save" at bounding box center [473, 321] width 41 height 13
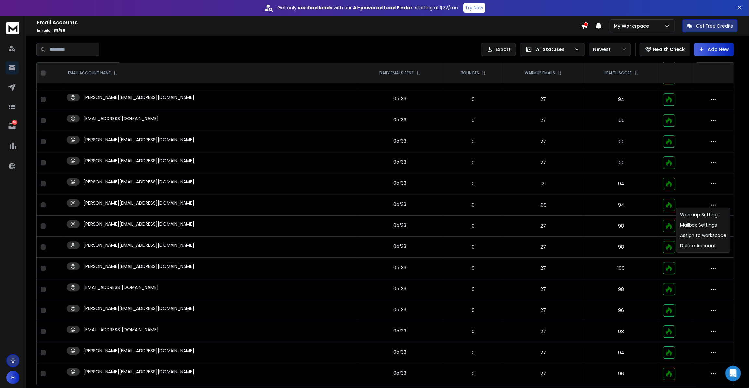
click at [711, 204] on icon at bounding box center [713, 204] width 5 height 1
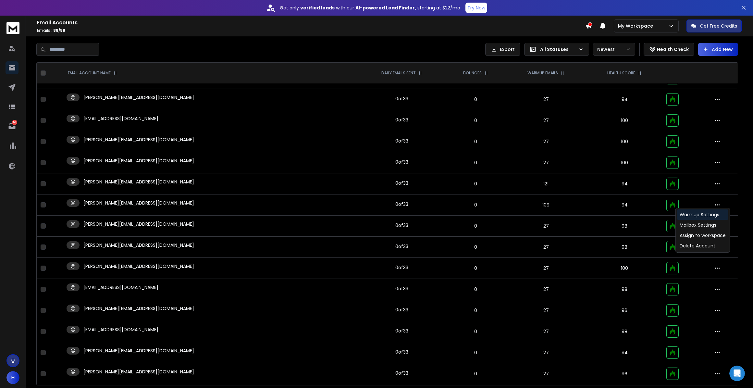
click at [706, 211] on div "Warmup Settings" at bounding box center [702, 214] width 51 height 10
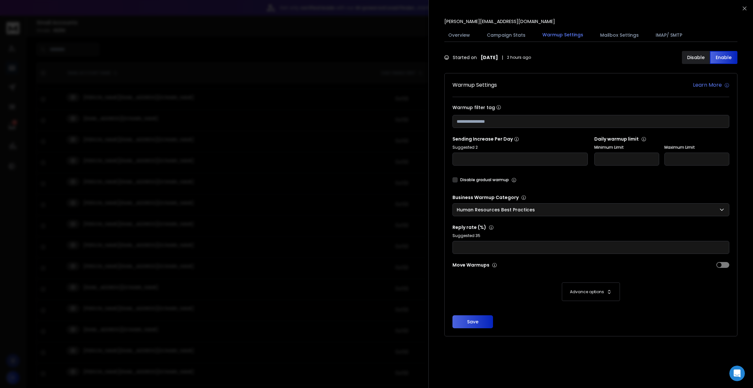
click at [473, 321] on button "Save" at bounding box center [473, 321] width 41 height 13
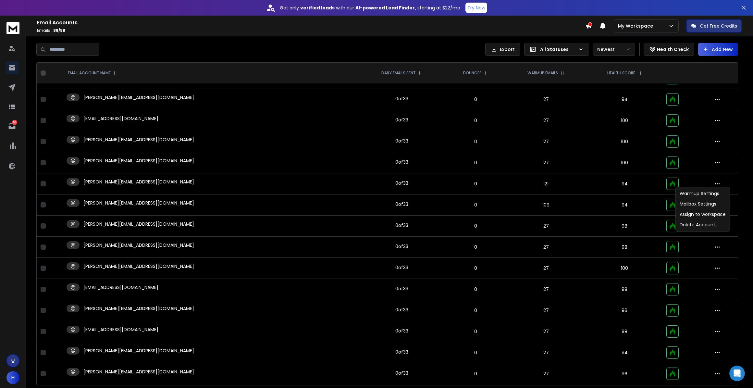
click at [715, 181] on icon at bounding box center [718, 184] width 6 height 6
click at [706, 191] on div "Warmup Settings" at bounding box center [702, 193] width 51 height 10
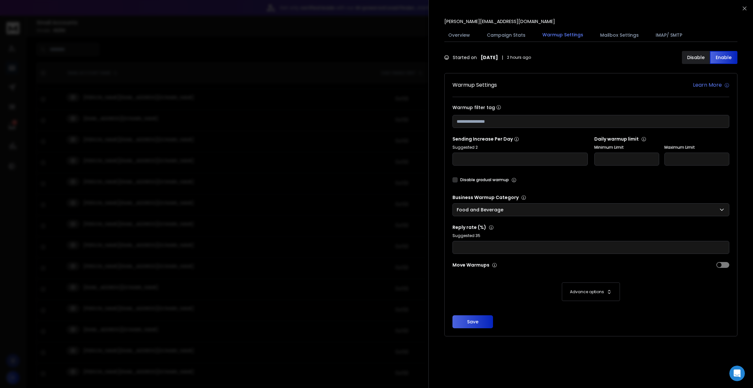
click at [472, 320] on button "Save" at bounding box center [473, 321] width 41 height 13
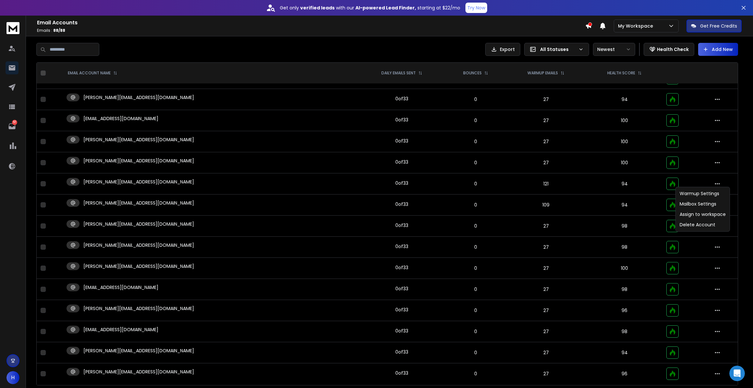
click at [715, 181] on icon at bounding box center [718, 184] width 6 height 6
click at [702, 203] on div "Mailbox Settings" at bounding box center [702, 204] width 51 height 10
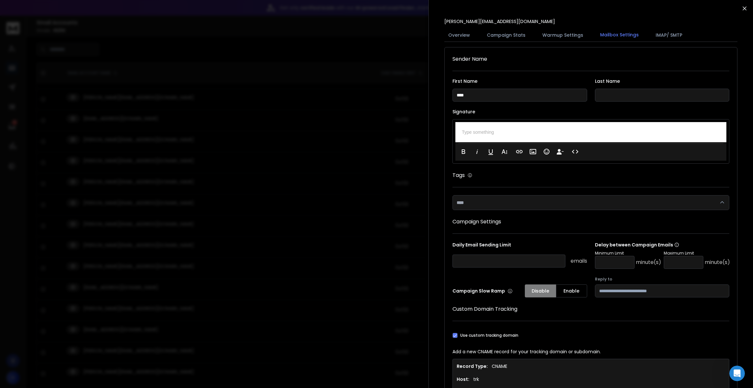
click at [745, 7] on icon "button" at bounding box center [745, 8] width 6 height 6
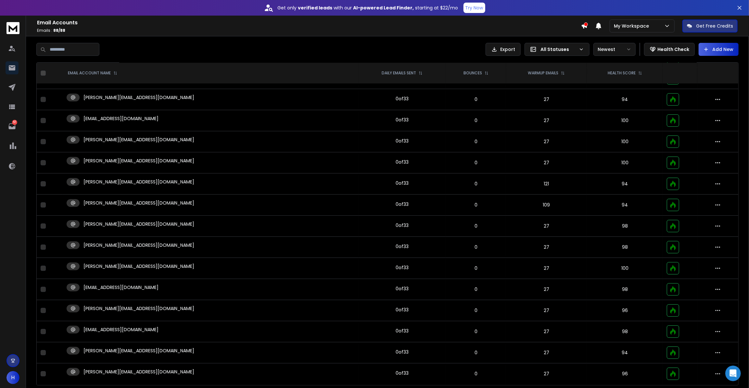
click at [101, 158] on p "[PERSON_NAME][EMAIL_ADDRESS][DOMAIN_NAME]" at bounding box center [138, 161] width 111 height 6
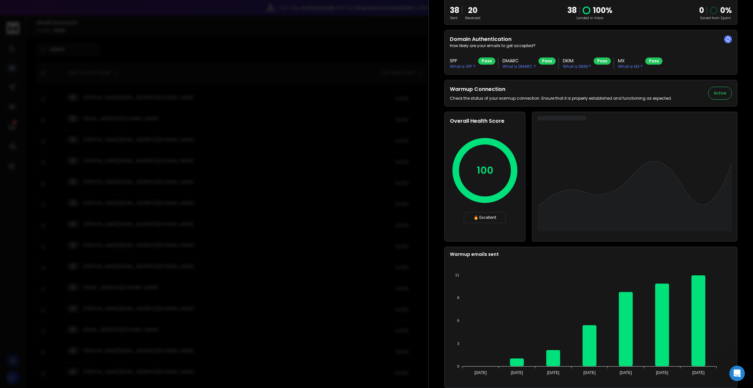
scroll to position [141, 0]
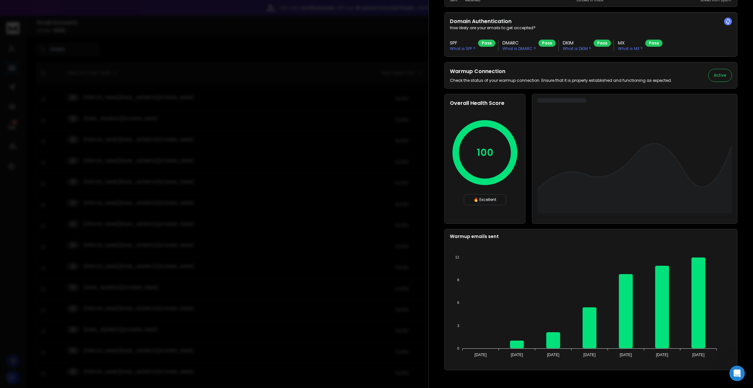
click at [647, 195] on icon at bounding box center [635, 179] width 195 height 70
click at [644, 186] on icon at bounding box center [635, 179] width 195 height 70
click at [558, 124] on p "Health Score History" at bounding box center [562, 124] width 49 height 6
